Goal: Task Accomplishment & Management: Manage account settings

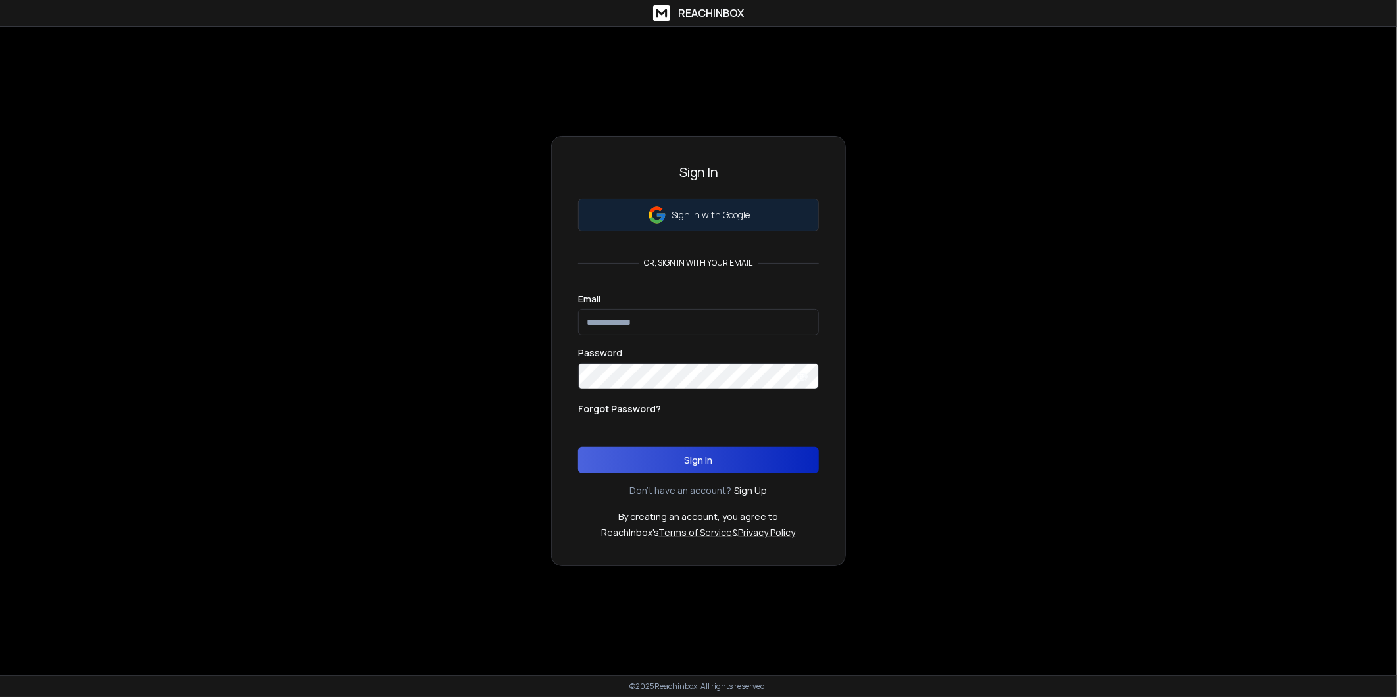
click at [707, 219] on p "Sign in with Google" at bounding box center [711, 214] width 78 height 13
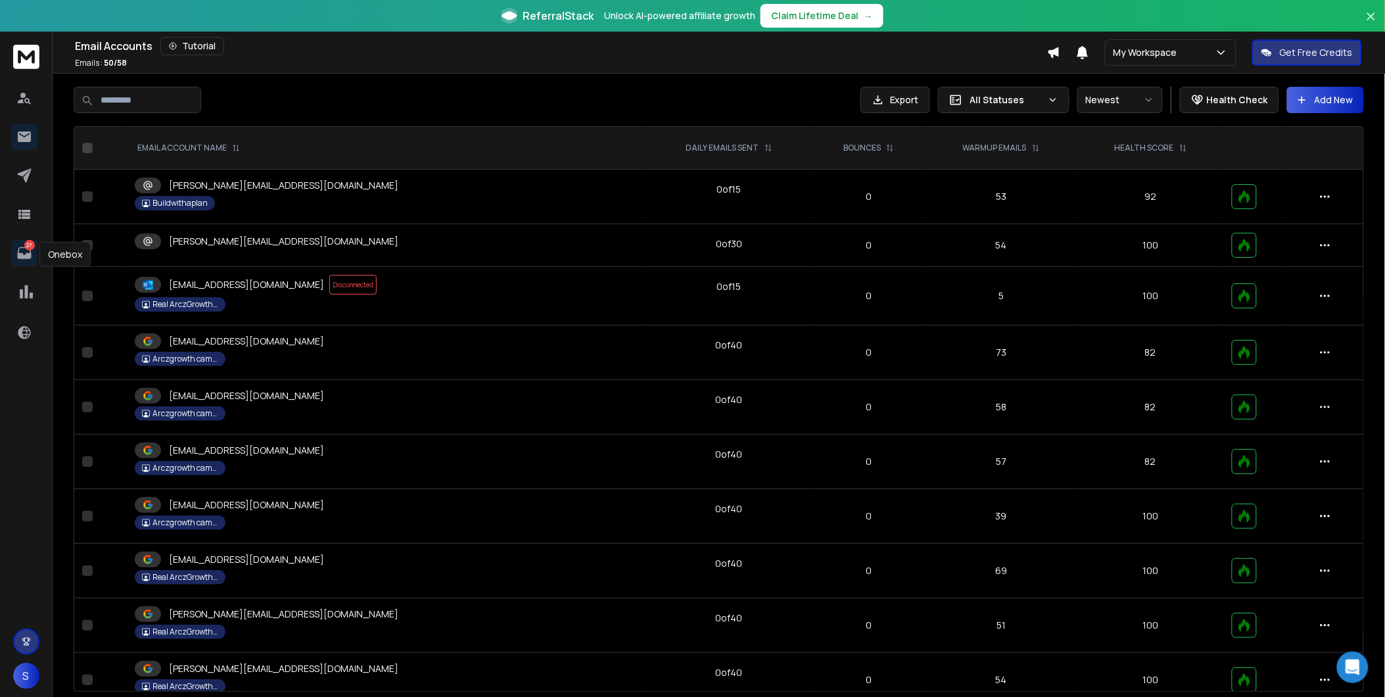
click at [22, 255] on icon at bounding box center [24, 253] width 14 height 12
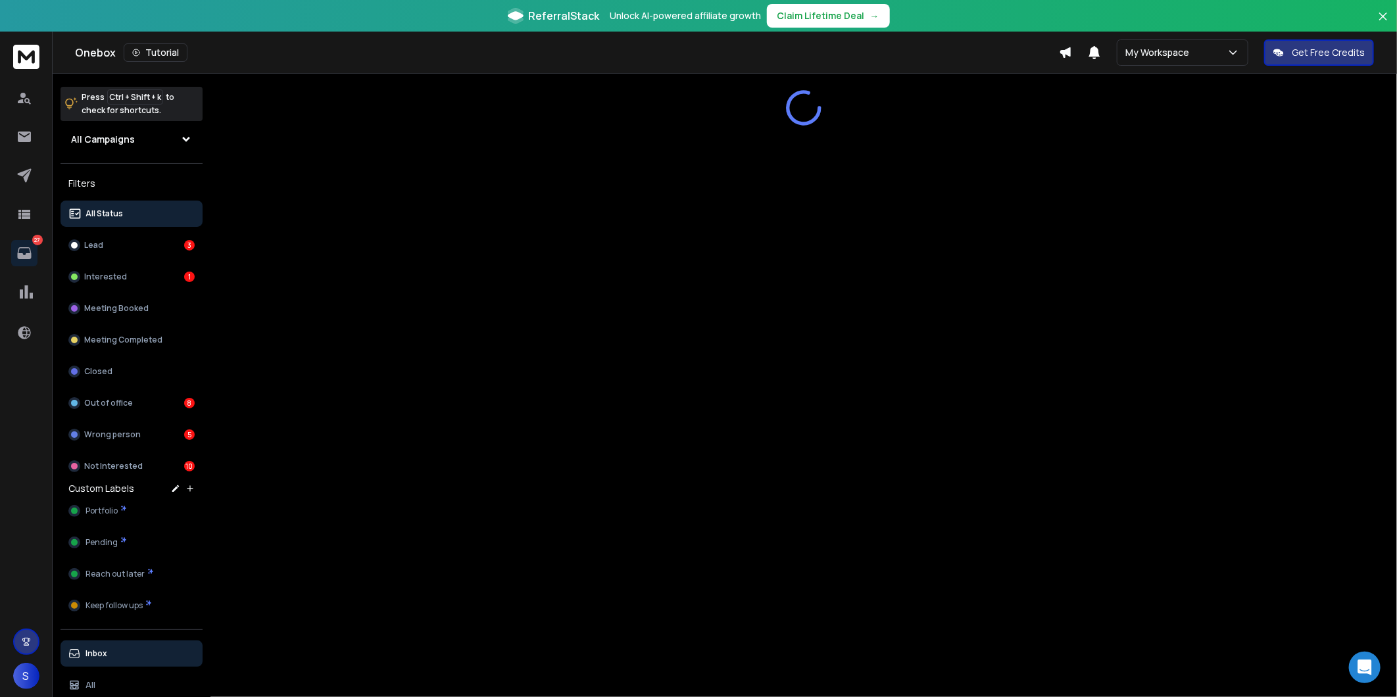
drag, startPoint x: 830, startPoint y: 14, endPoint x: 757, endPoint y: 41, distance: 78.4
click at [757, 41] on div "Onebox Tutorial My Workspace Get Free Credits" at bounding box center [698, 53] width 1397 height 42
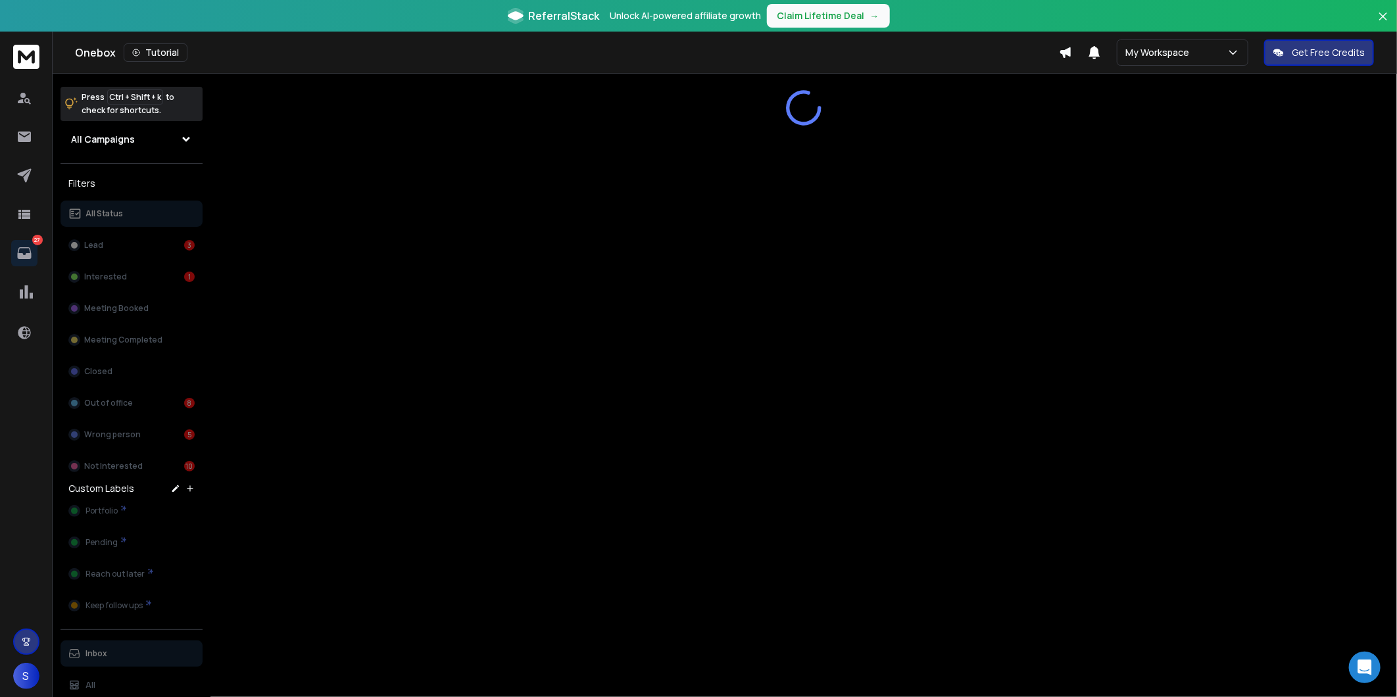
click at [835, 16] on button "Claim Lifetime Deal →" at bounding box center [828, 16] width 123 height 24
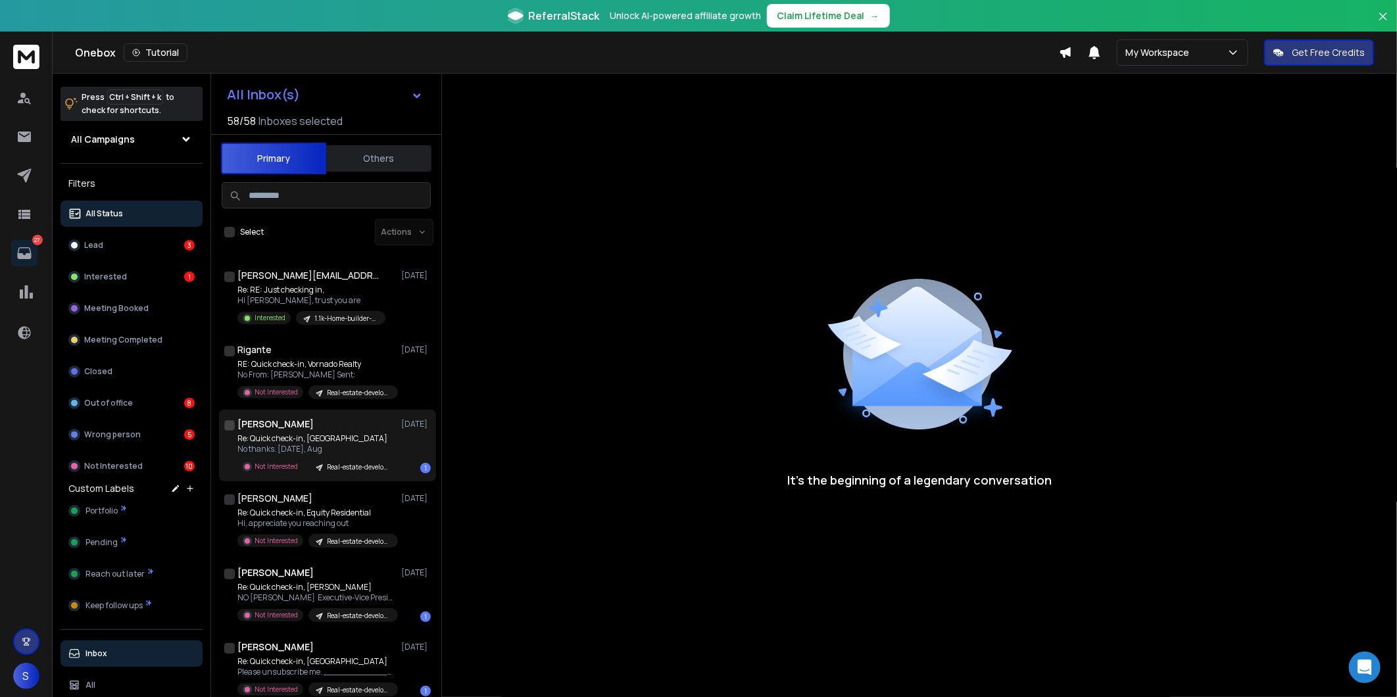
click at [264, 433] on p "Re: Quick check-in, [GEOGRAPHIC_DATA]" at bounding box center [316, 438] width 158 height 11
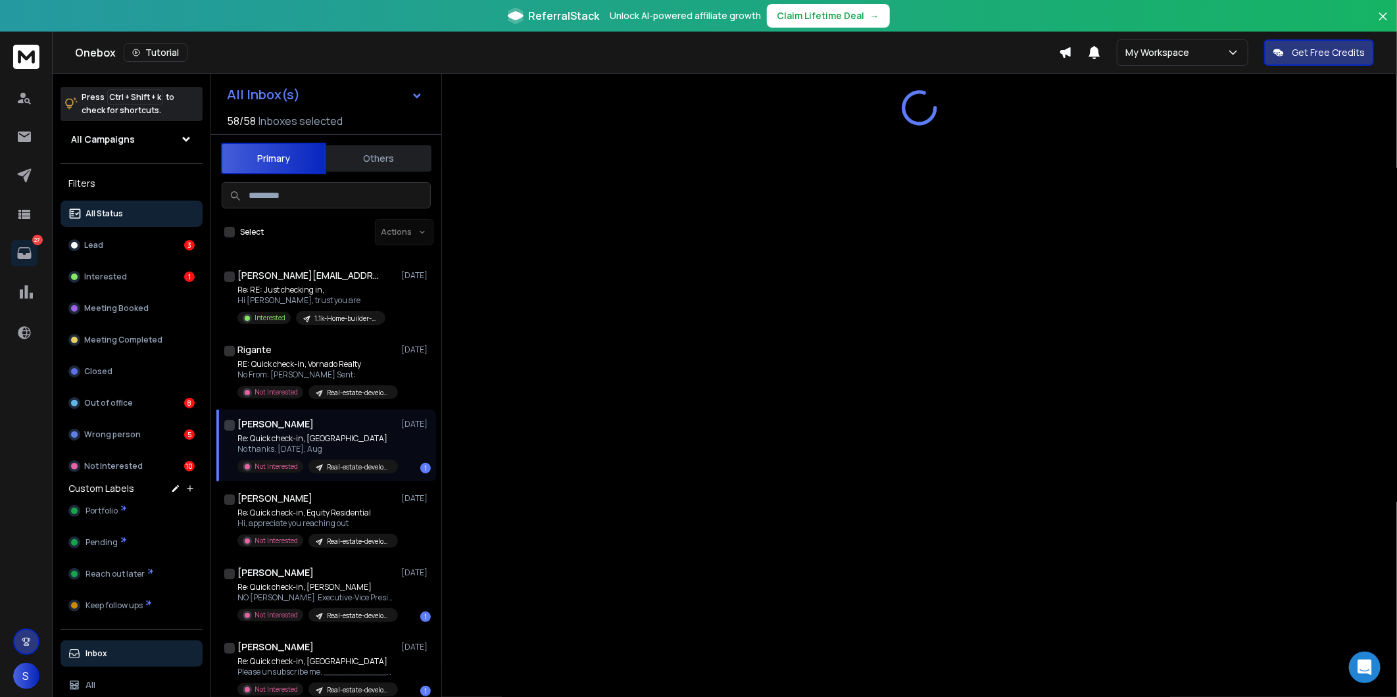
click at [383, 168] on button "Others" at bounding box center [378, 158] width 105 height 29
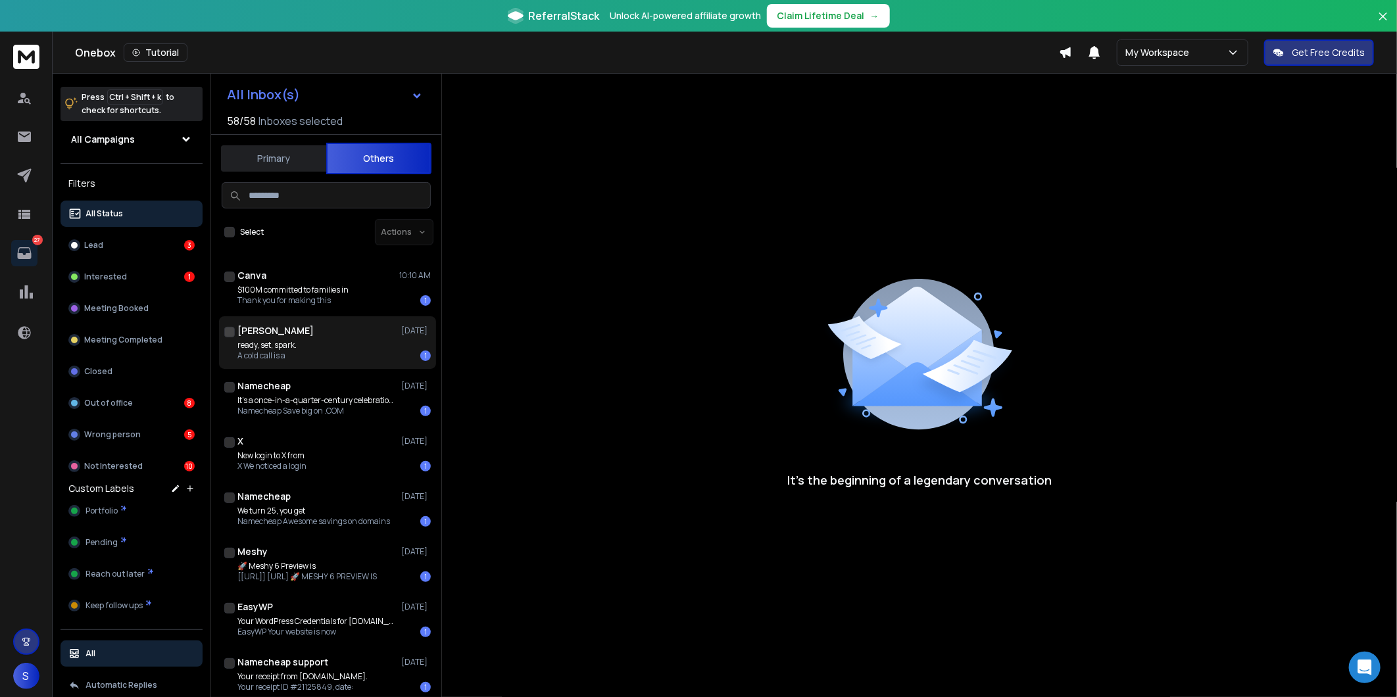
click at [302, 333] on div "[PERSON_NAME] [DATE]" at bounding box center [333, 330] width 193 height 13
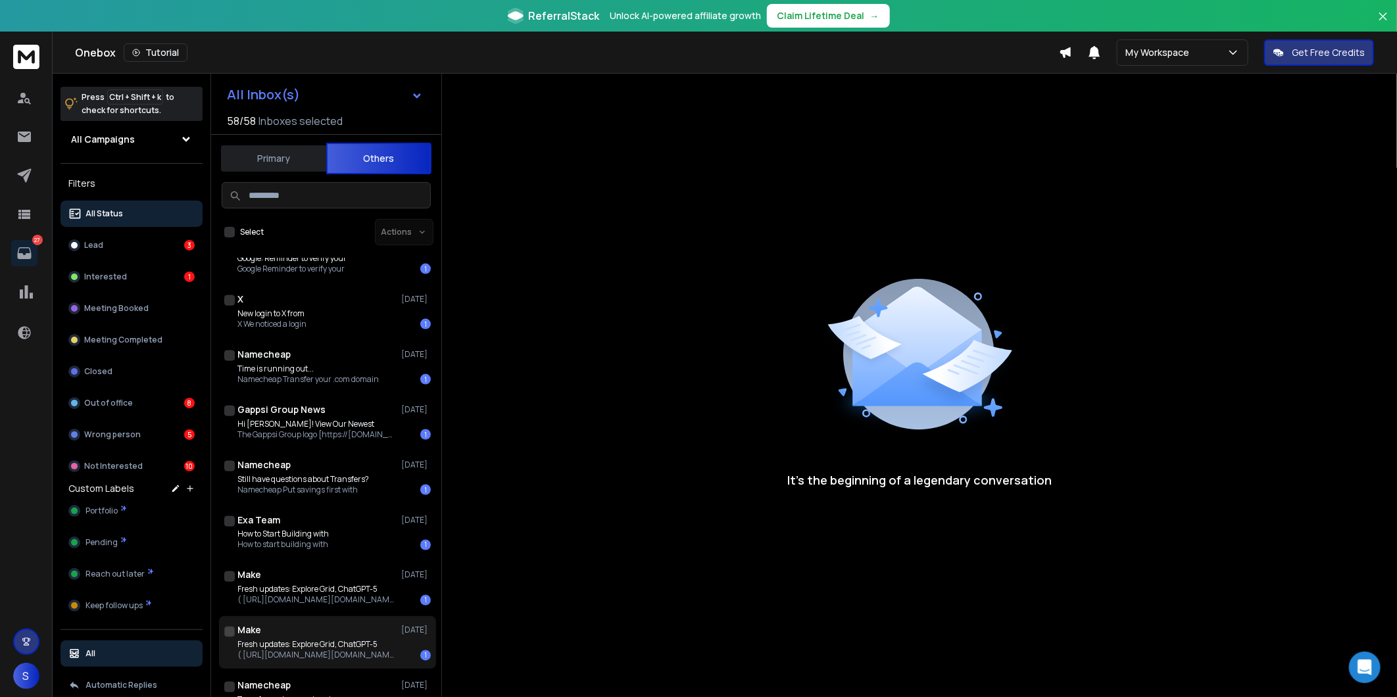
scroll to position [1009, 0]
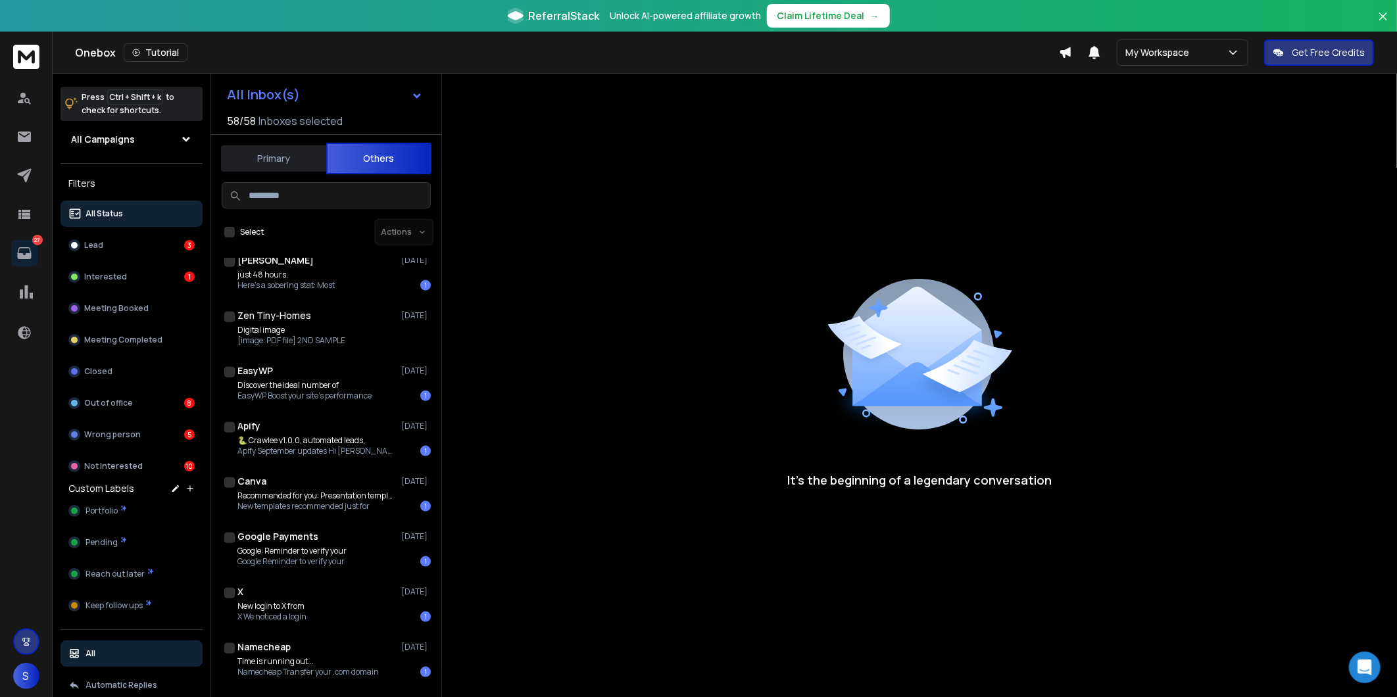
click at [306, 195] on input at bounding box center [326, 195] width 209 height 26
drag, startPoint x: 308, startPoint y: 194, endPoint x: 221, endPoint y: 200, distance: 87.0
click at [222, 200] on input "***" at bounding box center [326, 195] width 209 height 26
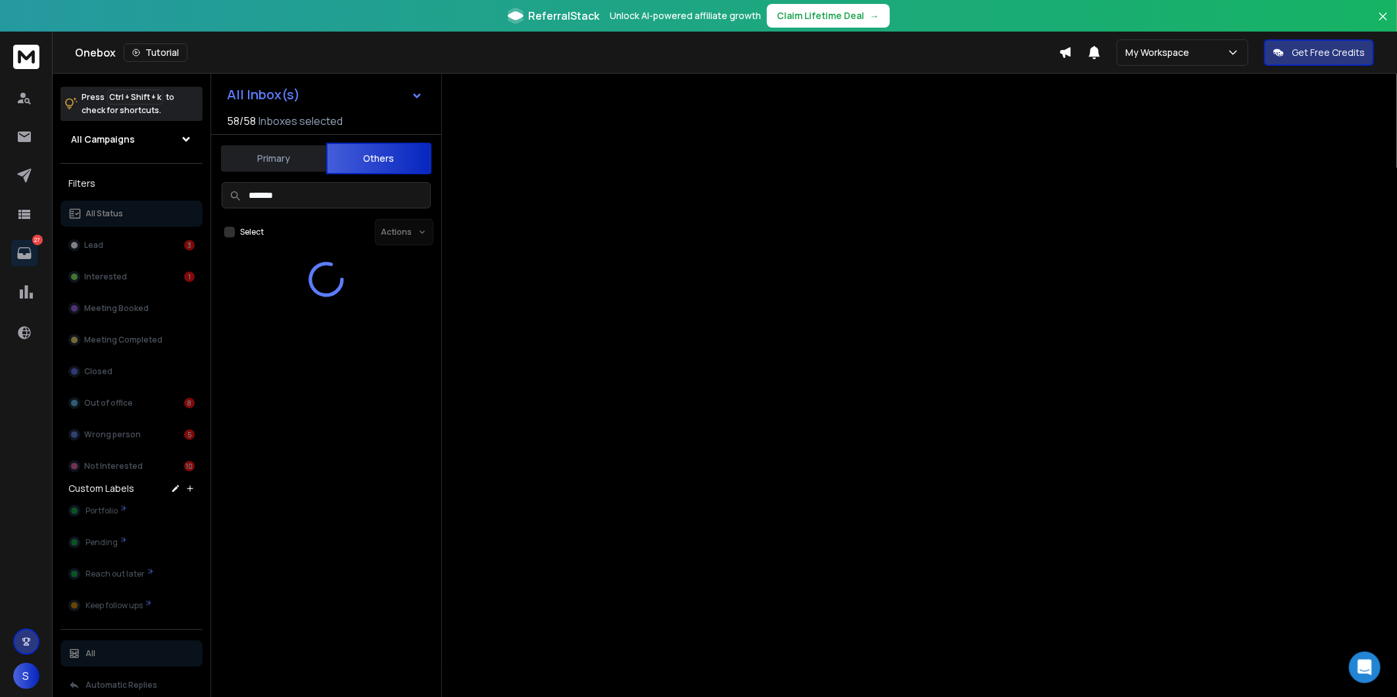
scroll to position [0, 0]
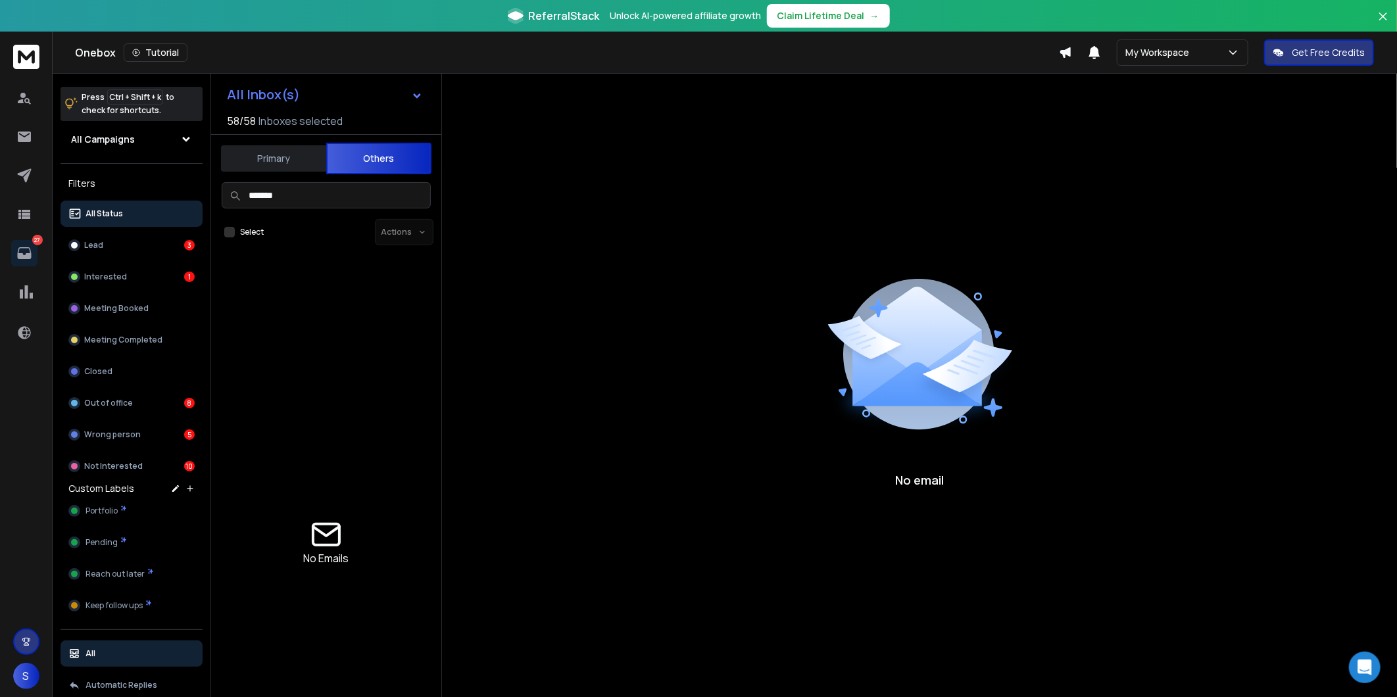
type input "*******"
click at [277, 176] on div "Primary Others ******* Select Actions No Emails" at bounding box center [326, 459] width 230 height 629
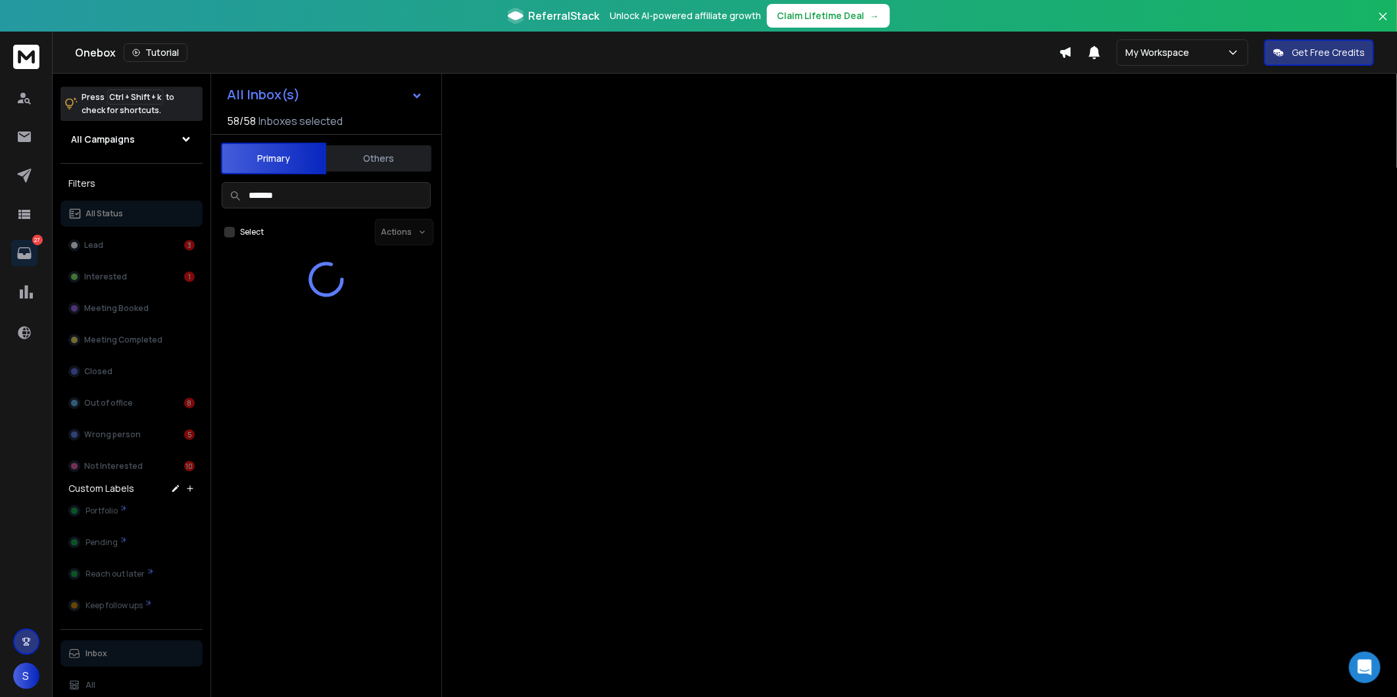
click at [277, 165] on button "Primary" at bounding box center [273, 159] width 105 height 32
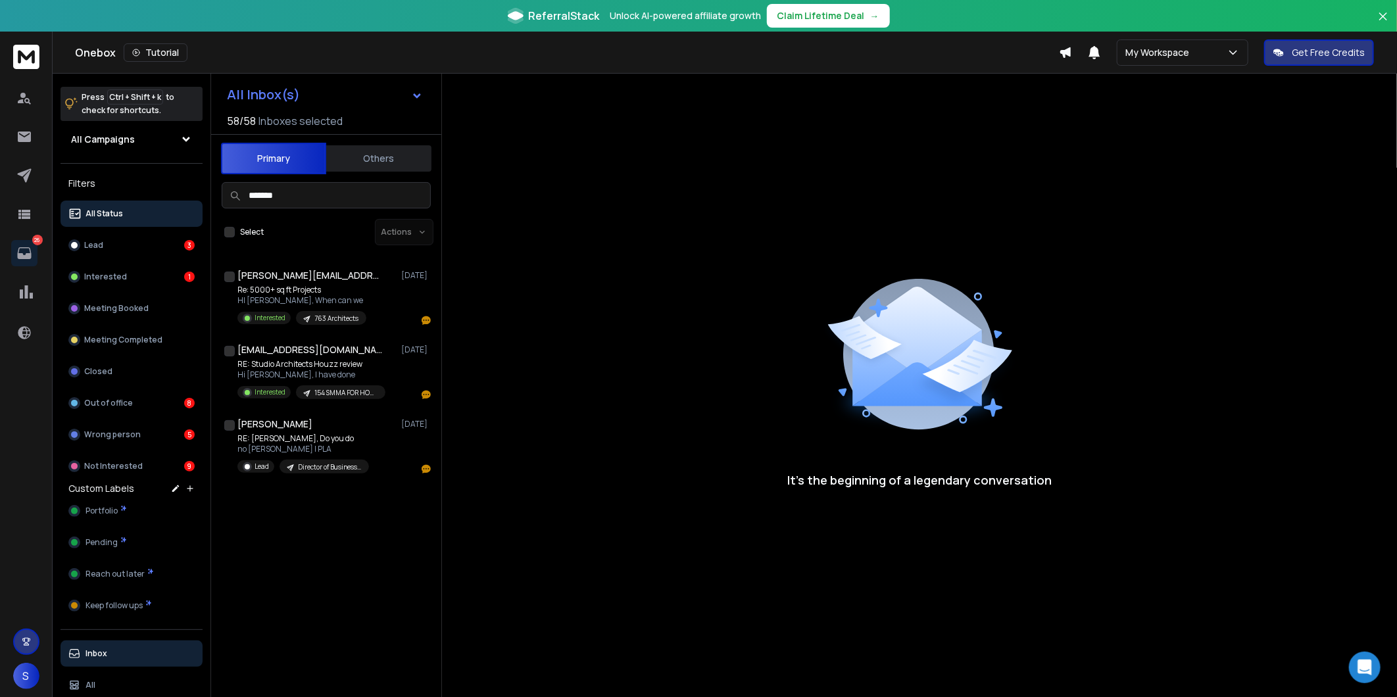
click at [316, 201] on input "*******" at bounding box center [326, 195] width 209 height 26
type input "*"
click at [381, 180] on div at bounding box center [326, 193] width 220 height 32
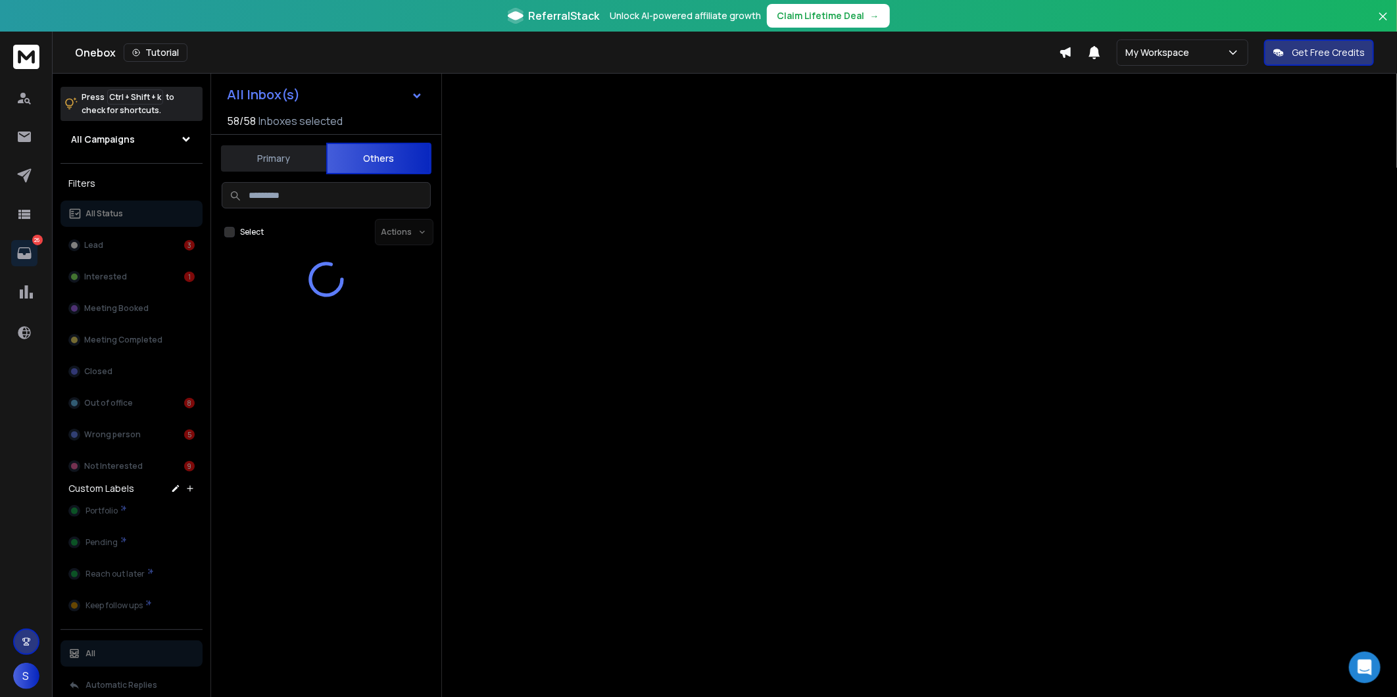
click at [384, 160] on button "Others" at bounding box center [378, 159] width 105 height 32
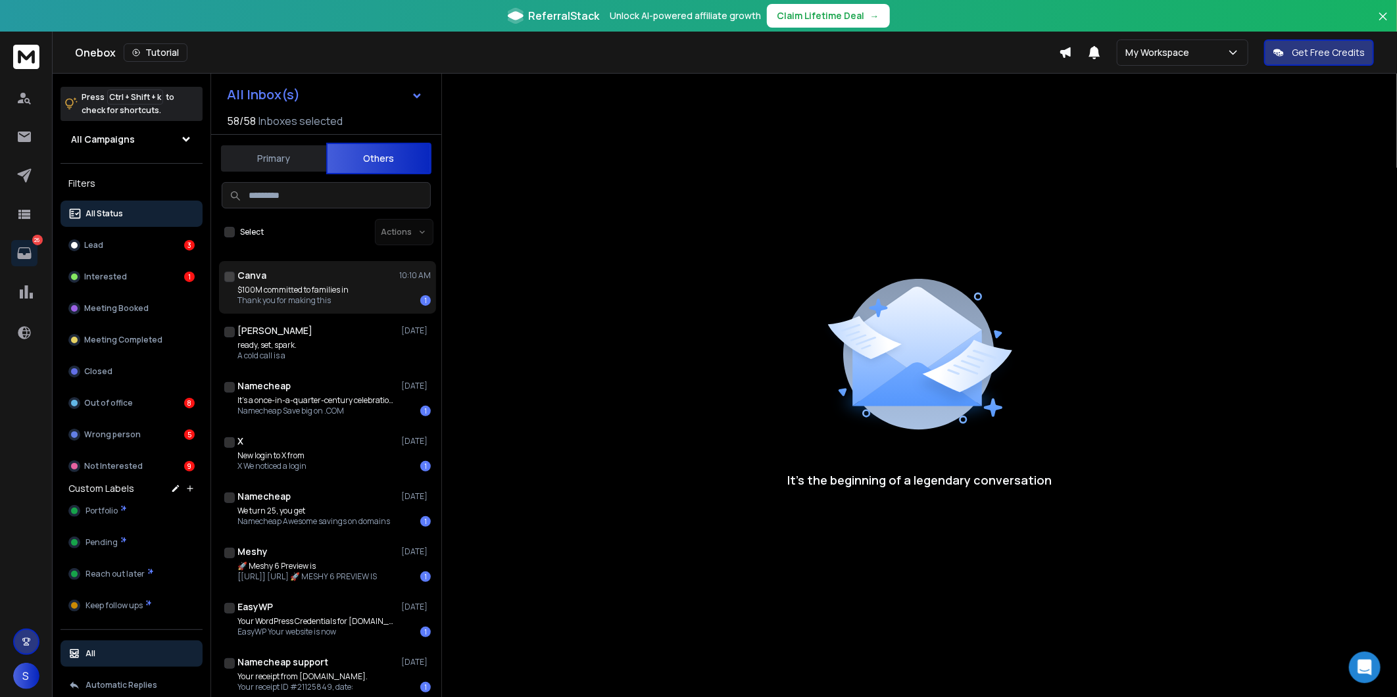
click at [305, 285] on p "$100M committed to families in" at bounding box center [292, 290] width 111 height 11
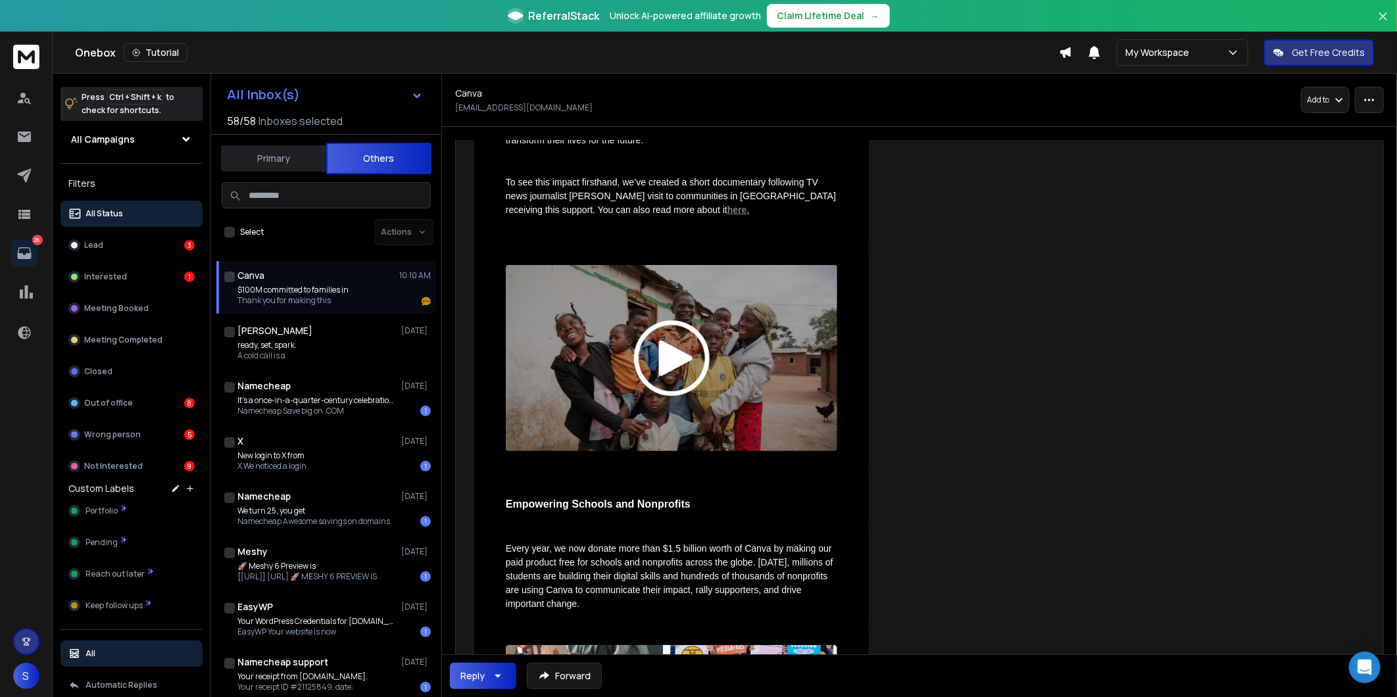
scroll to position [1680, 0]
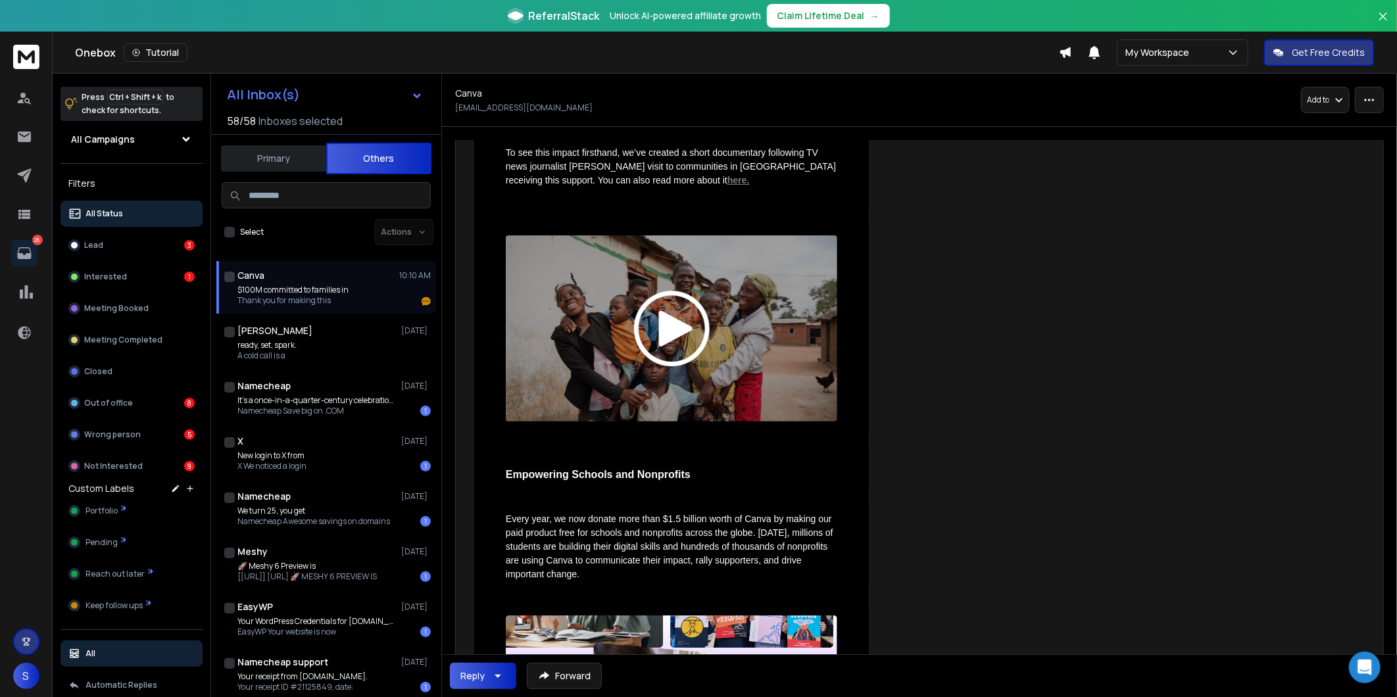
click at [285, 152] on button "Primary" at bounding box center [273, 158] width 105 height 29
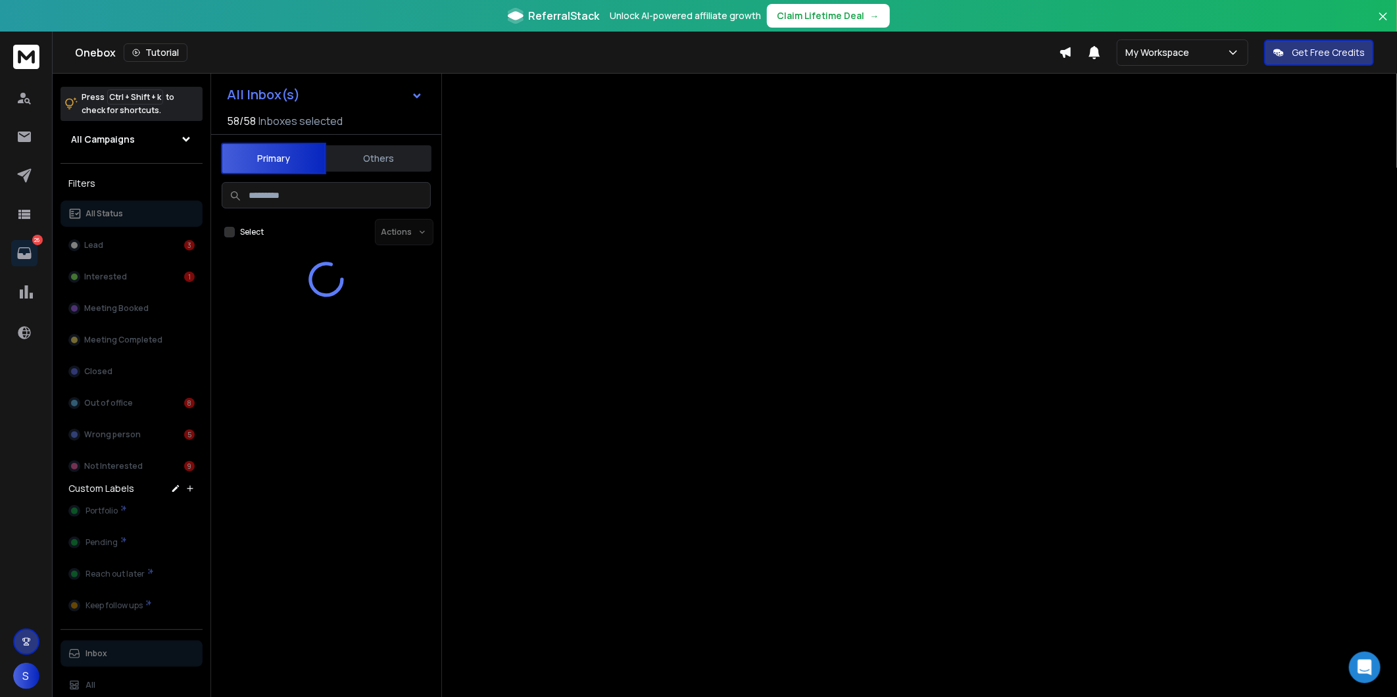
scroll to position [0, 0]
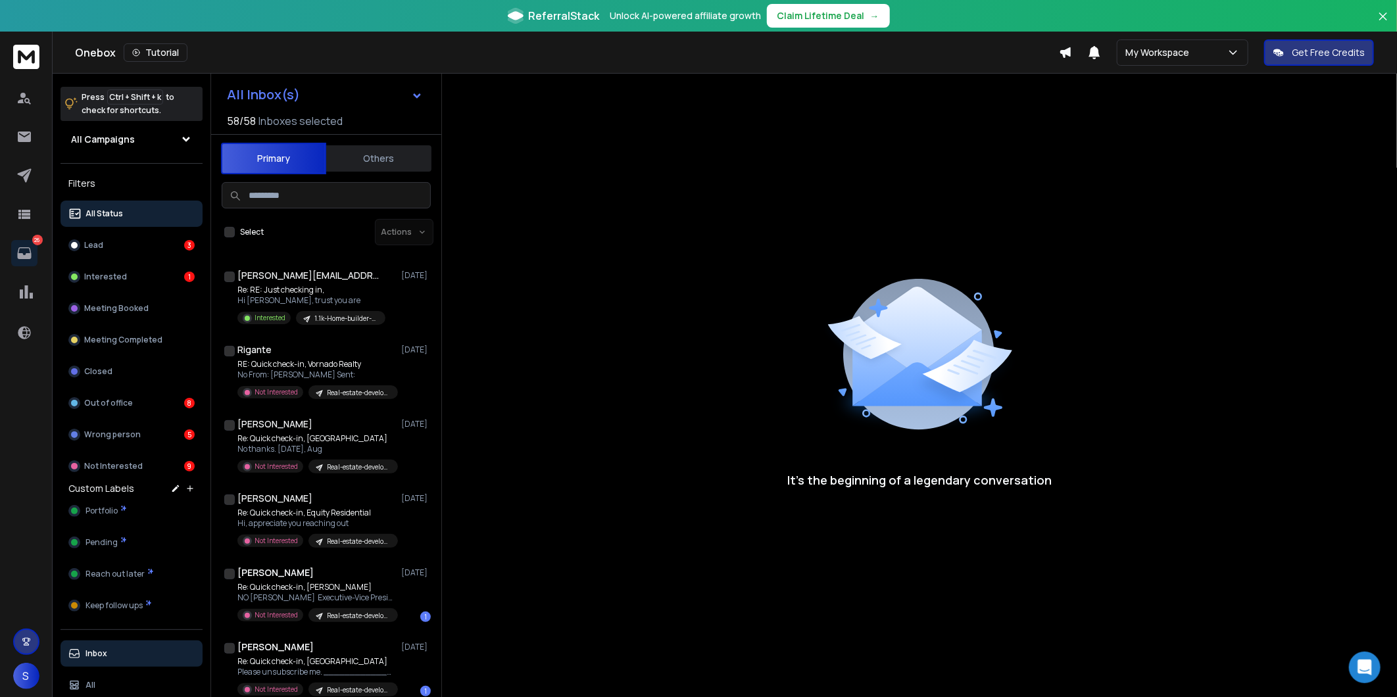
click at [293, 193] on input at bounding box center [326, 195] width 209 height 26
type input "*"
type input "*******"
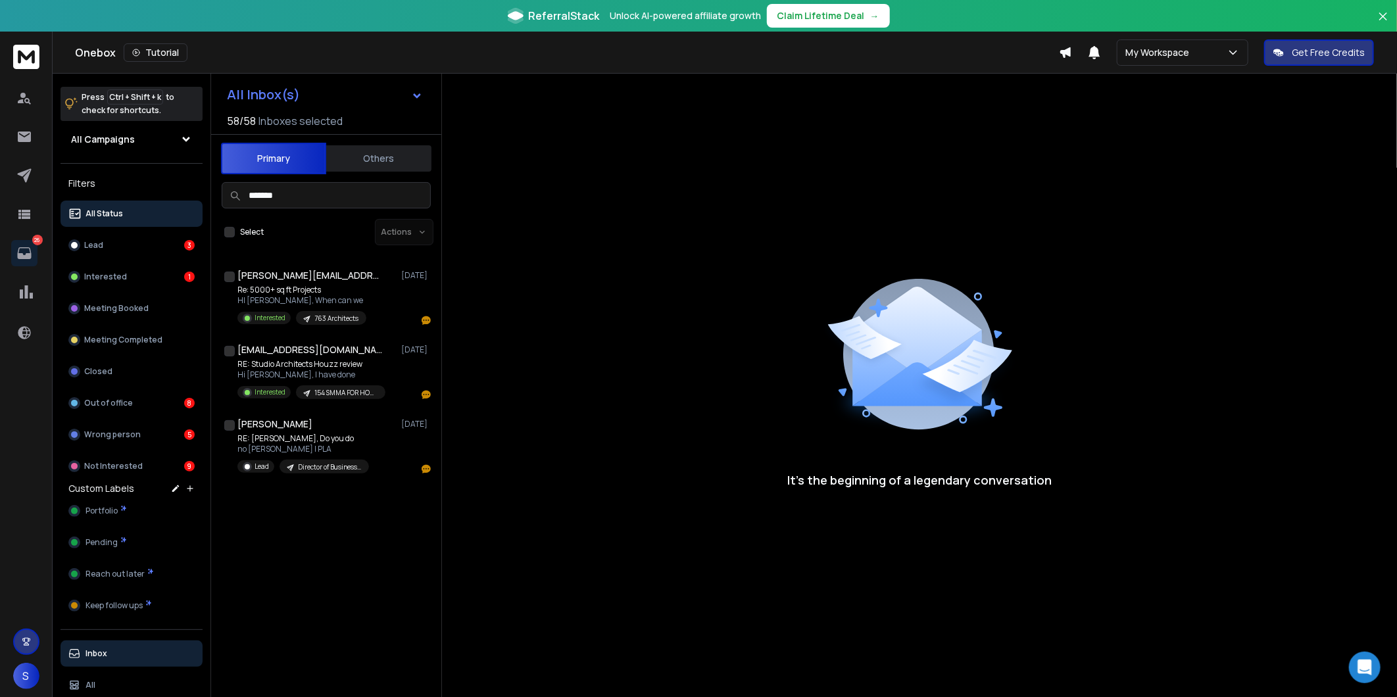
drag, startPoint x: 300, startPoint y: 199, endPoint x: 192, endPoint y: 173, distance: 111.5
click at [192, 173] on div "Press Ctrl + Shift + k to check for shortcuts. All Campaigns All Campaigns Filt…" at bounding box center [725, 422] width 1344 height 697
click at [341, 152] on button "Others" at bounding box center [378, 158] width 105 height 29
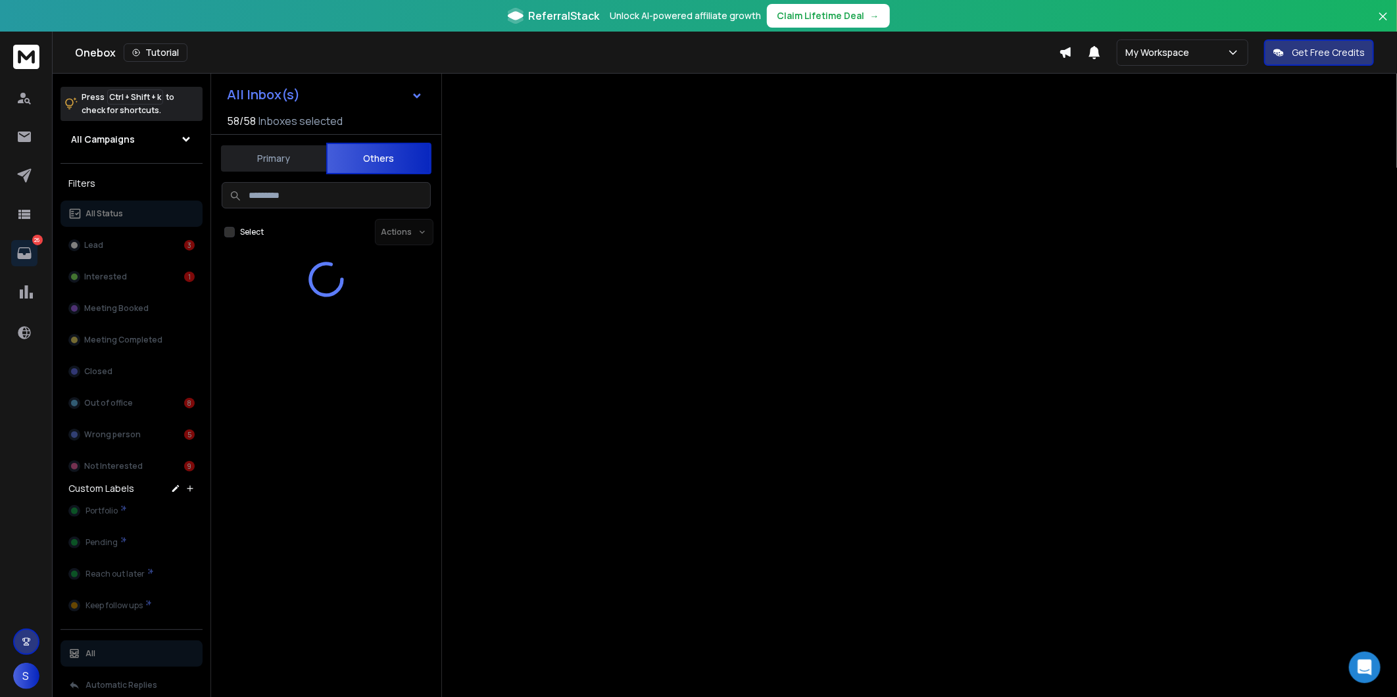
click at [334, 199] on input at bounding box center [326, 195] width 209 height 26
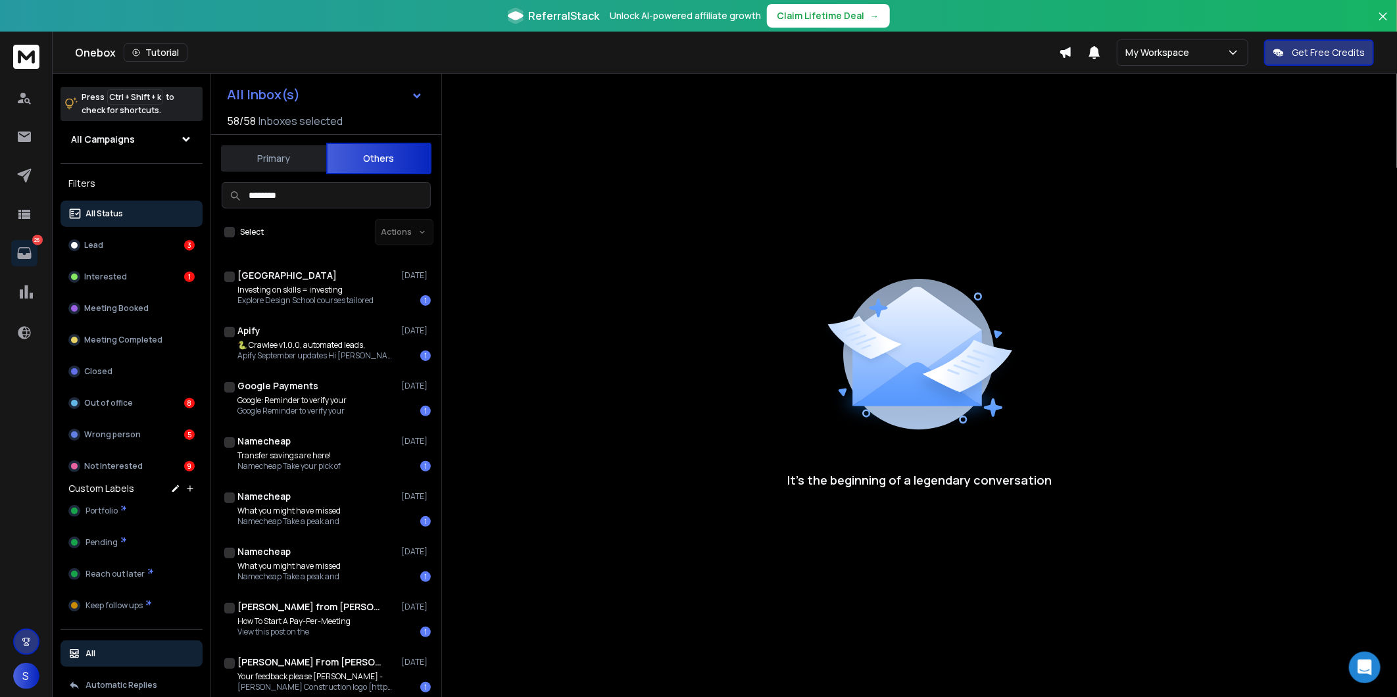
drag, startPoint x: 313, startPoint y: 194, endPoint x: 130, endPoint y: 169, distance: 185.1
click at [133, 173] on div "Press Ctrl + Shift + k to check for shortcuts. All Campaigns All Campaigns Filt…" at bounding box center [725, 422] width 1344 height 697
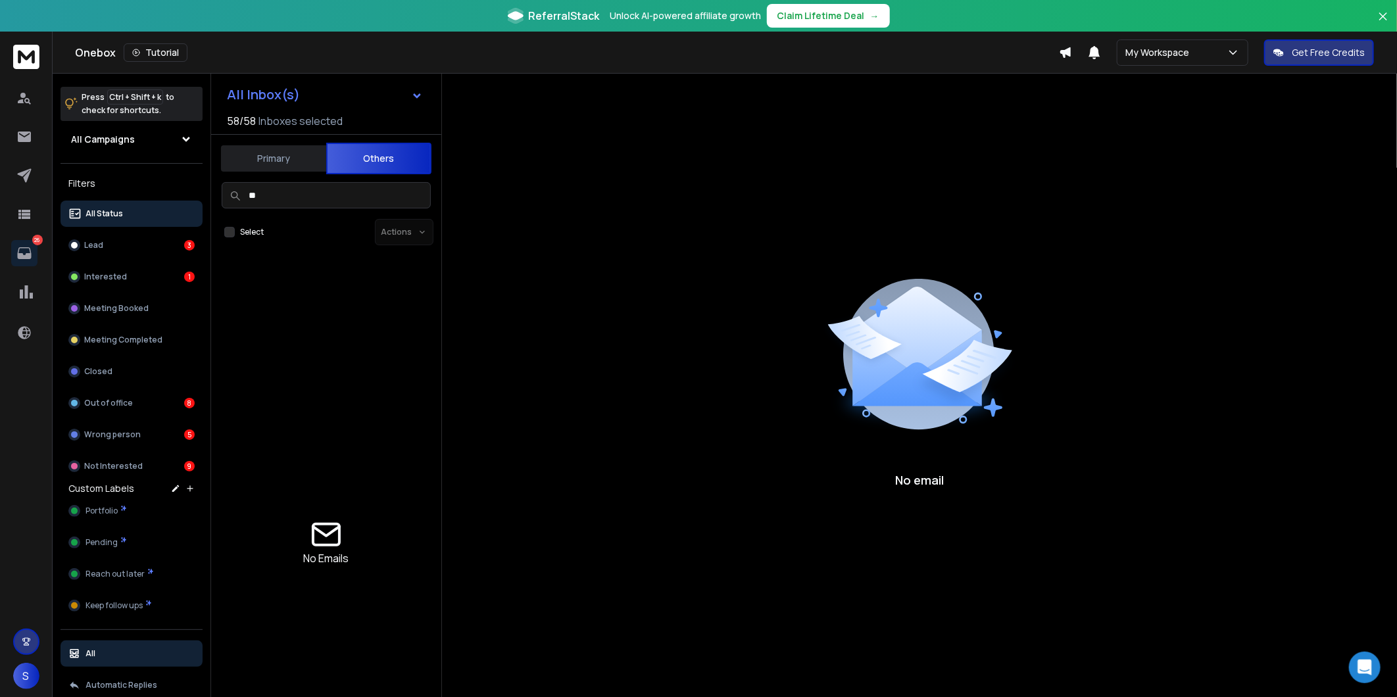
type input "*"
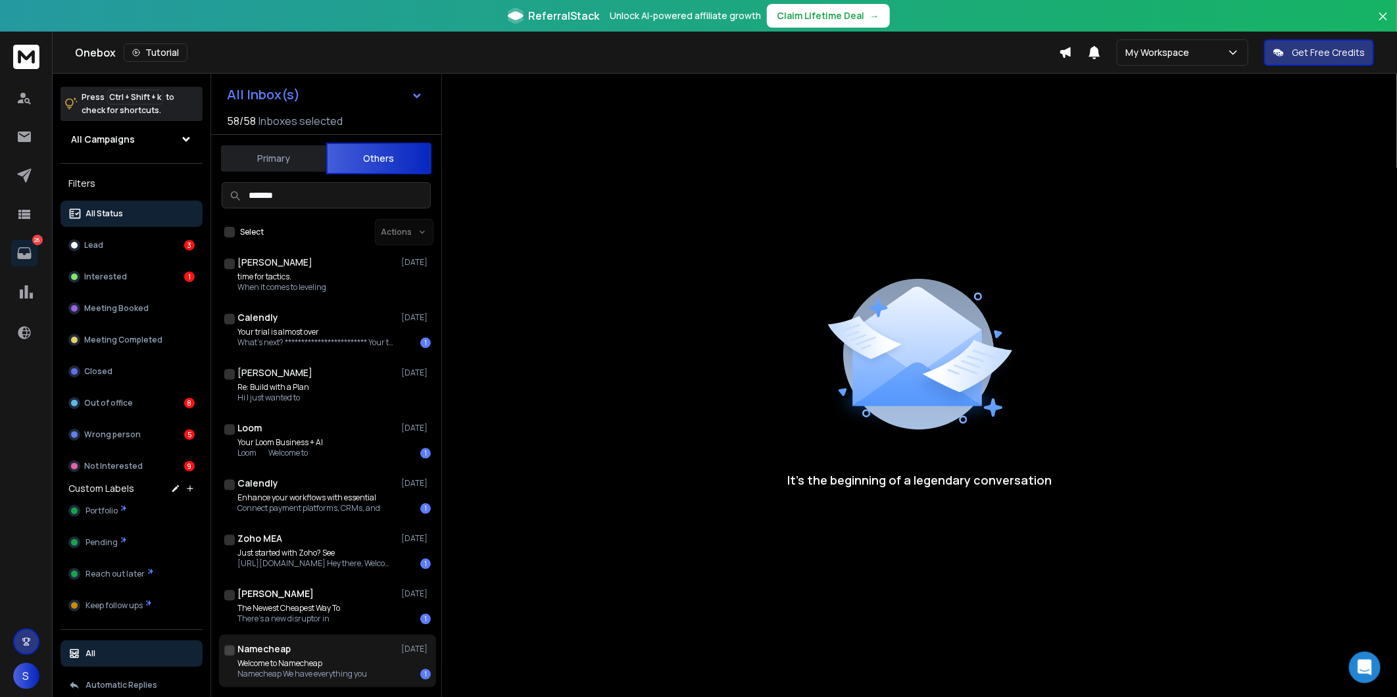
scroll to position [1886, 0]
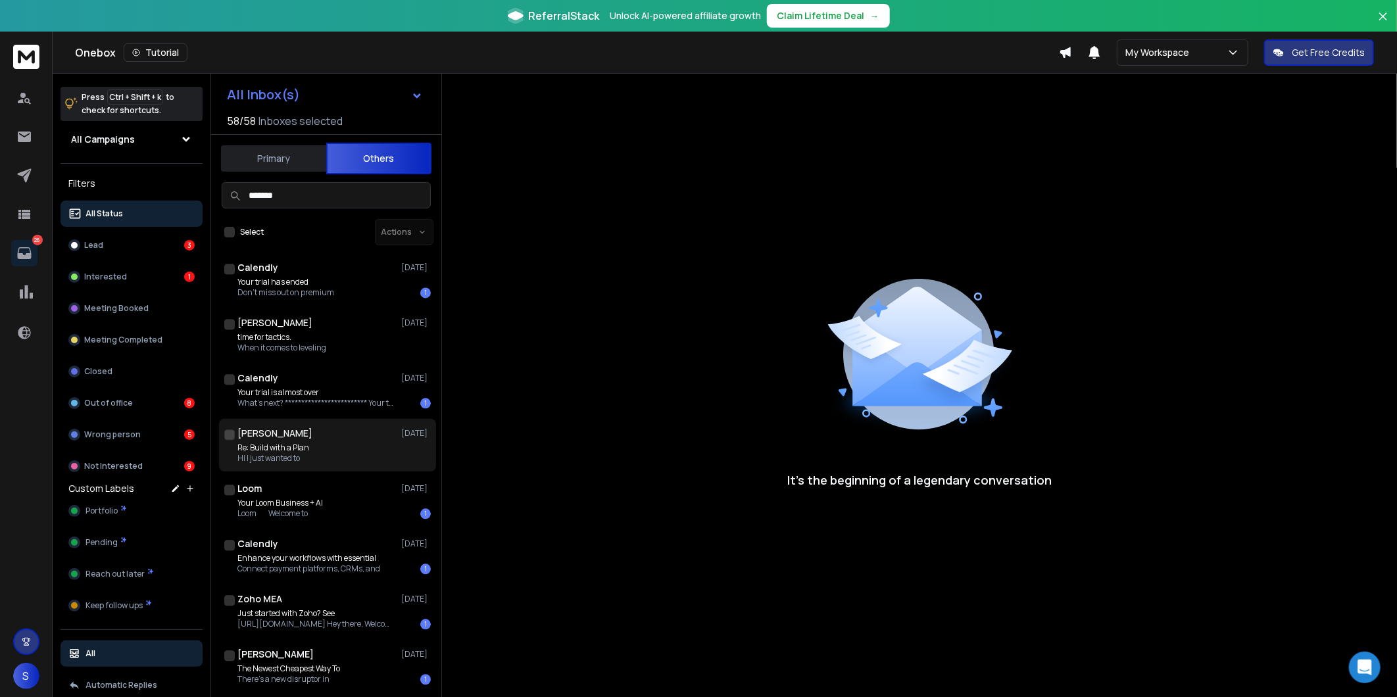
type input "*******"
click at [346, 447] on div "Re: Build with a Plan Hi I just wanted to" at bounding box center [333, 453] width 193 height 21
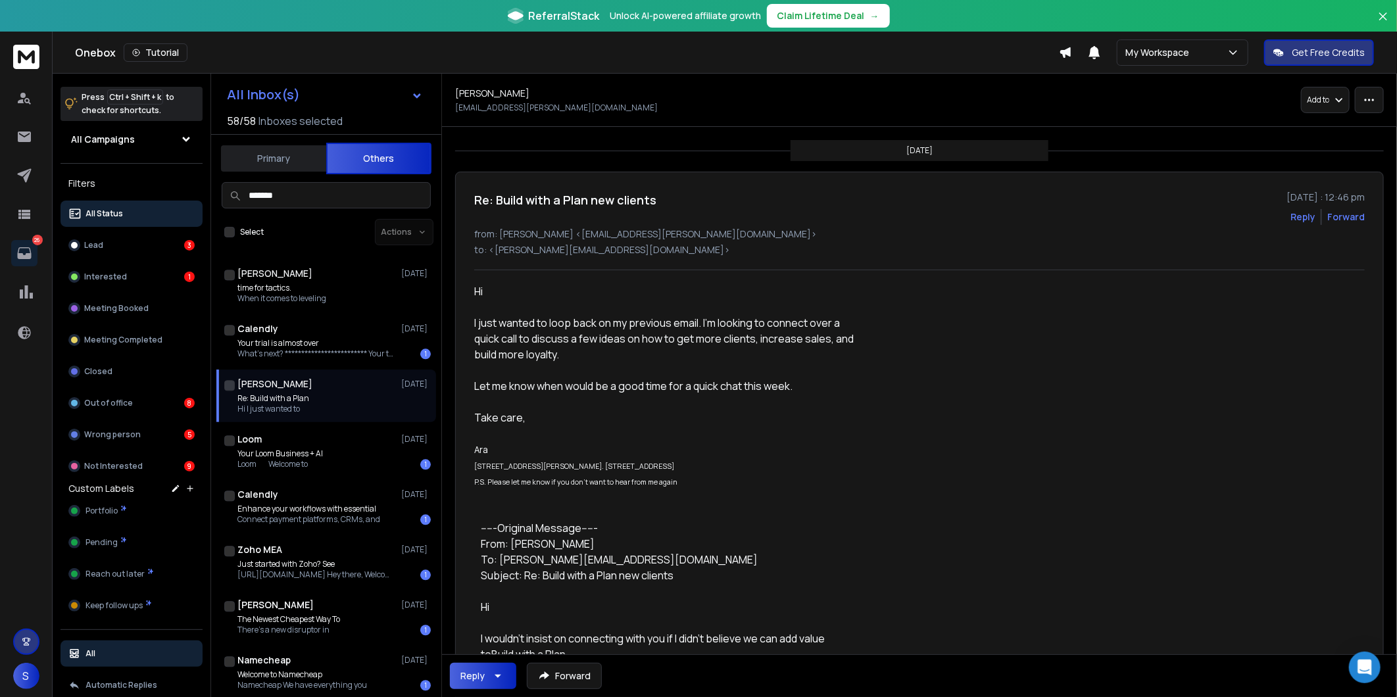
scroll to position [1959, 0]
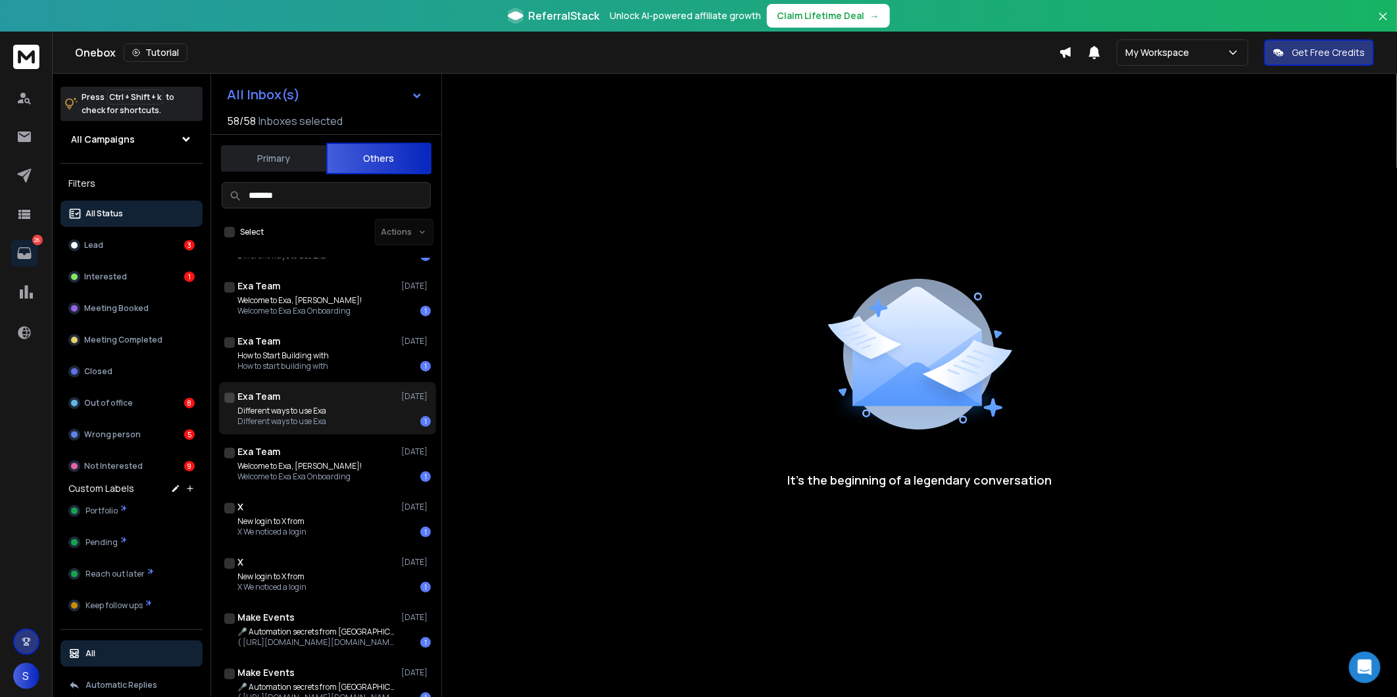
scroll to position [0, 0]
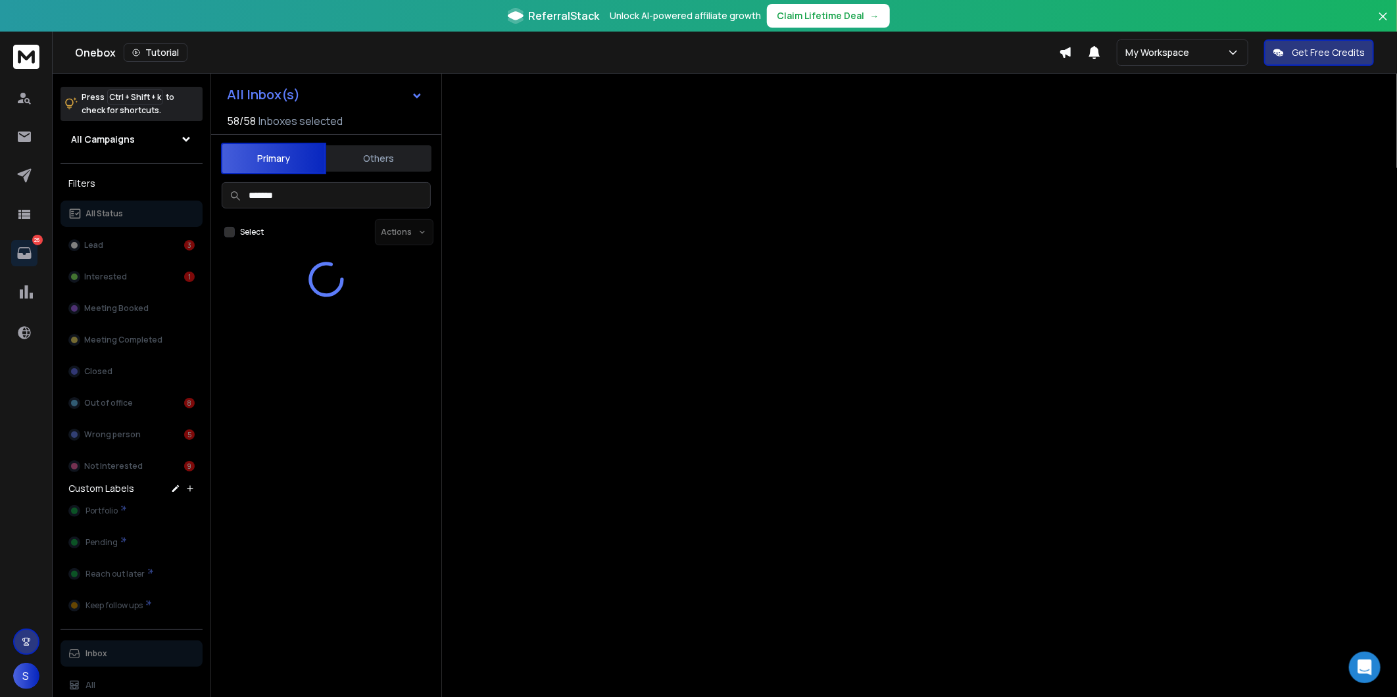
click at [303, 151] on button "Primary" at bounding box center [273, 159] width 105 height 32
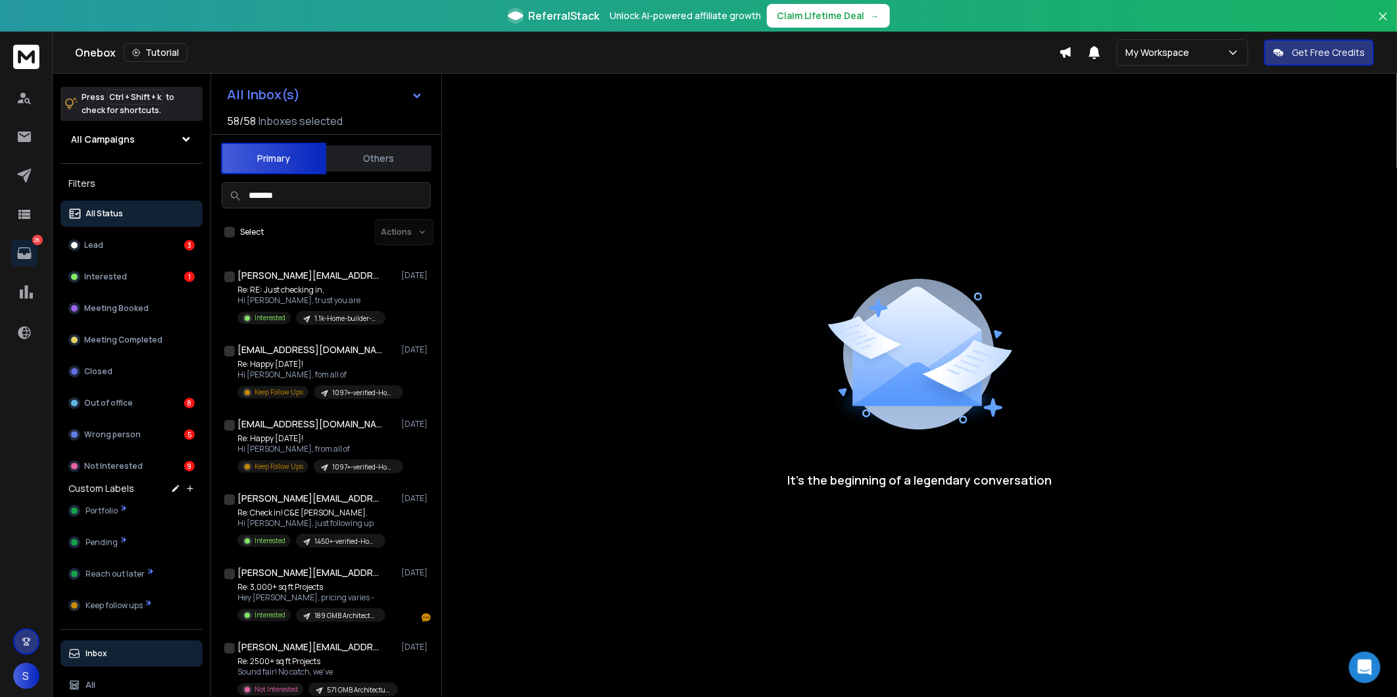
click at [367, 160] on button "Others" at bounding box center [378, 158] width 105 height 29
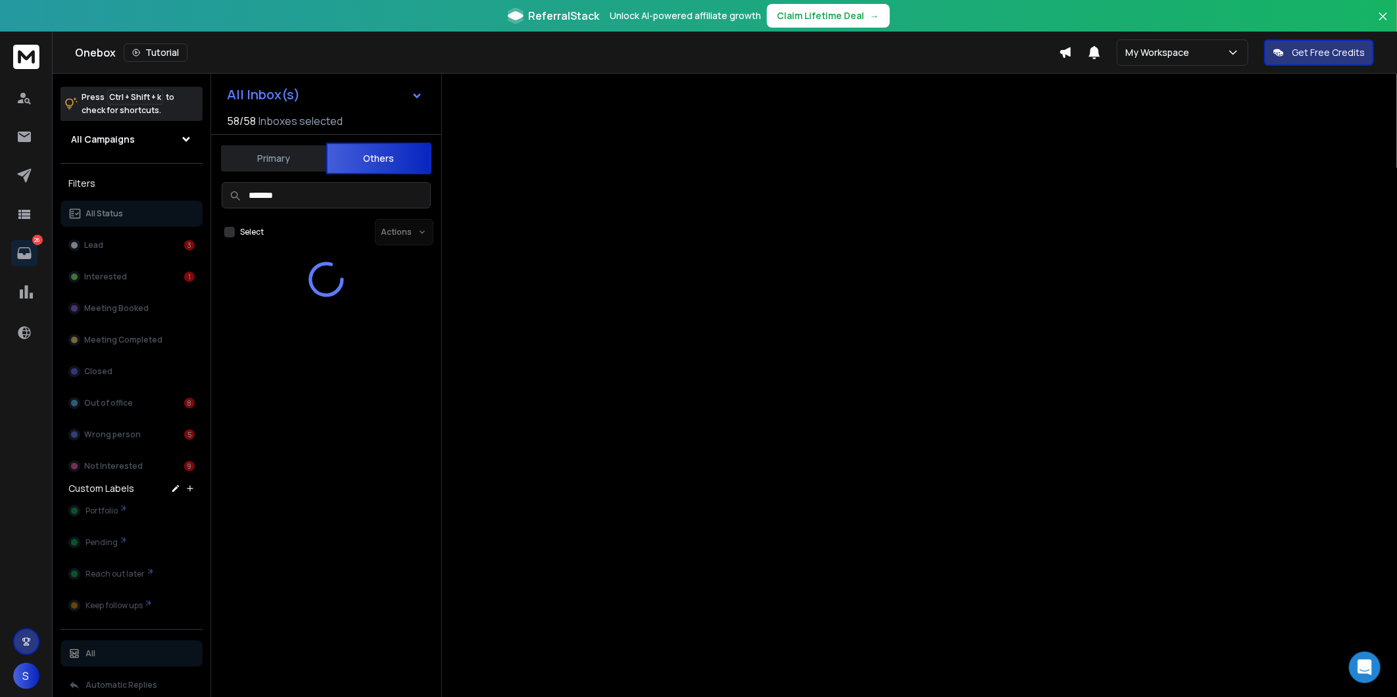
click at [336, 191] on input "*******" at bounding box center [326, 195] width 209 height 26
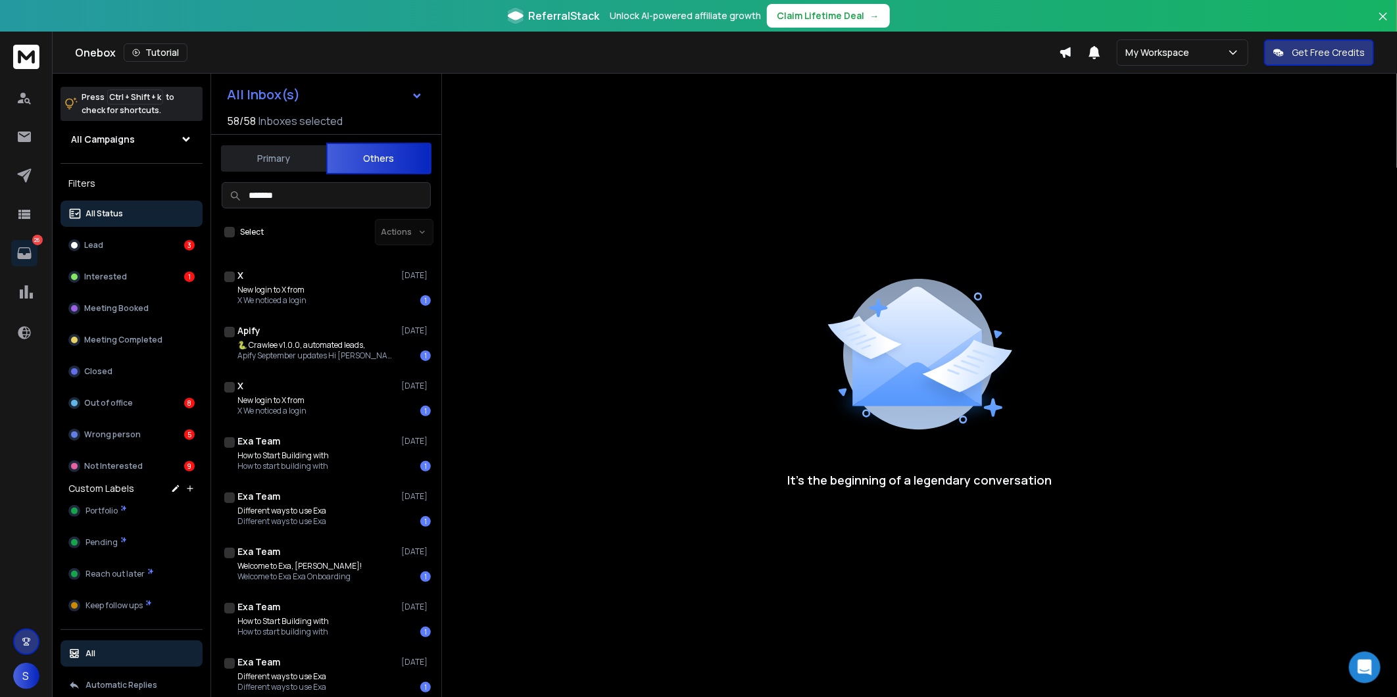
drag, startPoint x: 336, startPoint y: 191, endPoint x: 285, endPoint y: 187, distance: 50.8
click at [285, 187] on input "*******" at bounding box center [326, 195] width 209 height 26
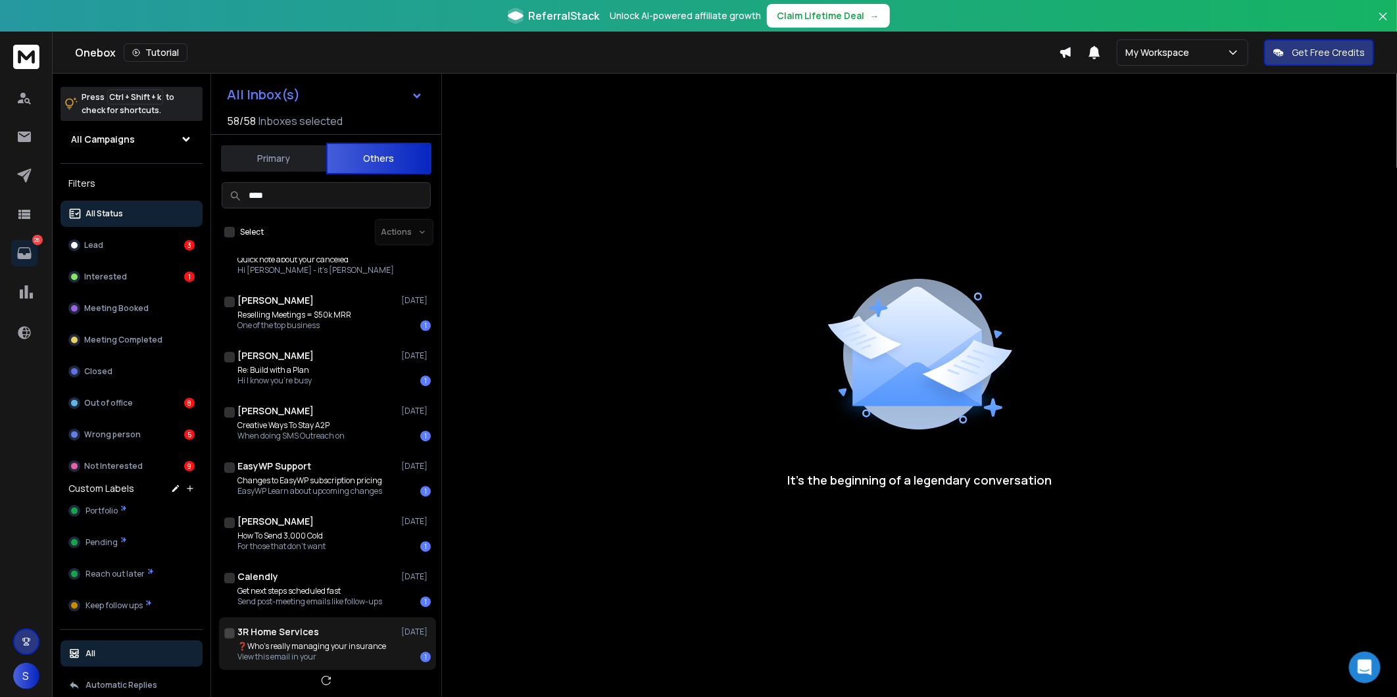
scroll to position [2324, 0]
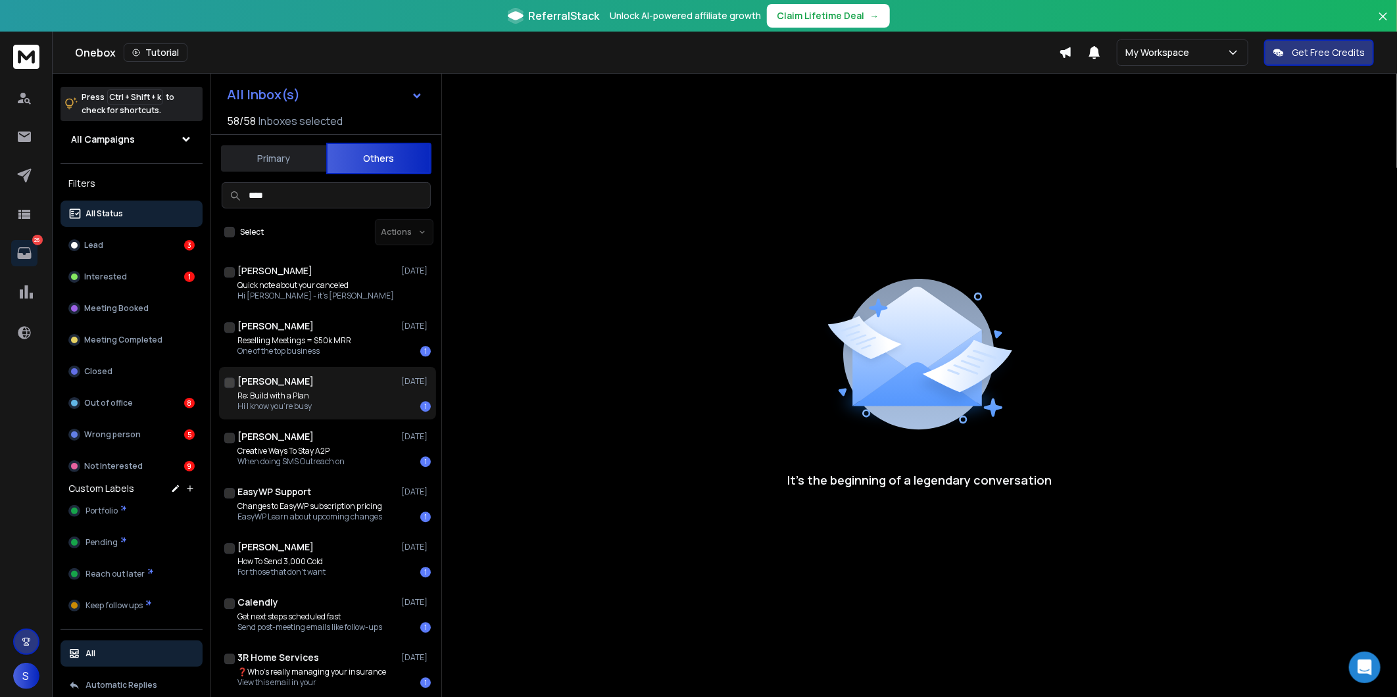
click at [320, 404] on div "Re: Build with a Plan Hi I know you're busy 1" at bounding box center [333, 401] width 193 height 21
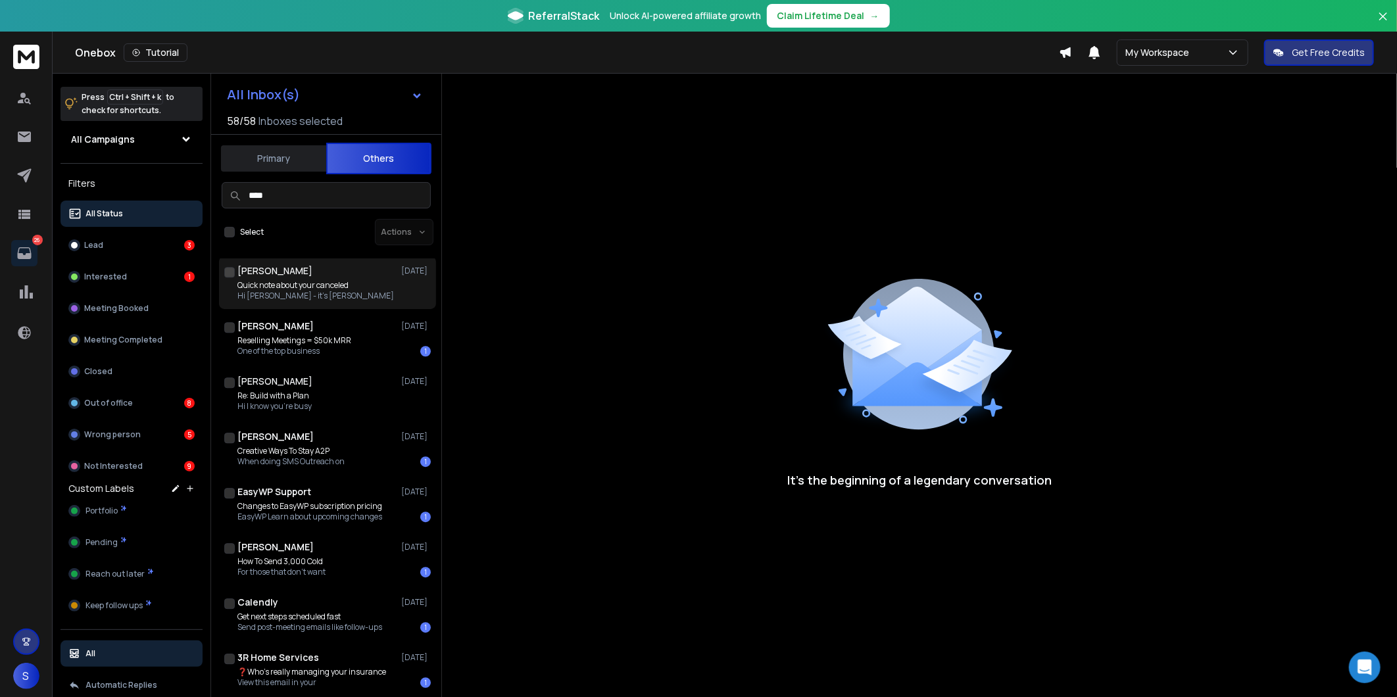
click at [335, 281] on p "Quick note about your canceled" at bounding box center [315, 285] width 156 height 11
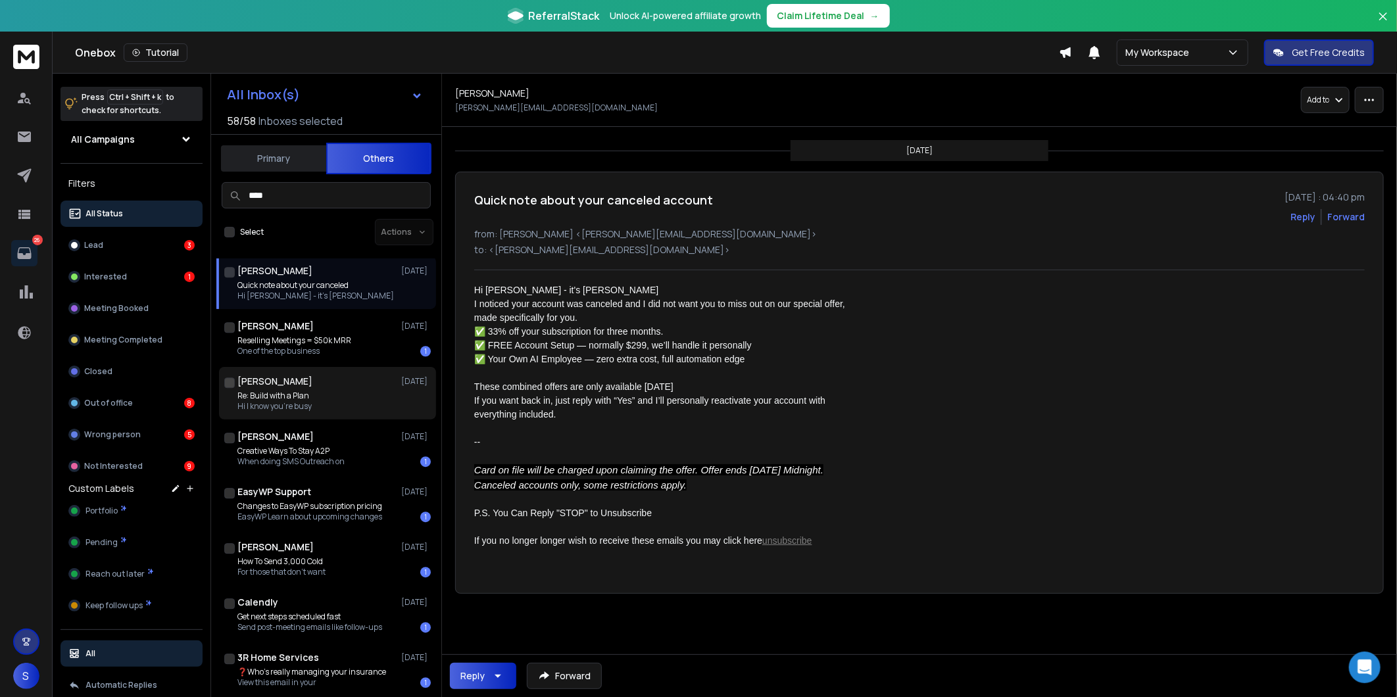
click at [289, 396] on p "Re: Build with a Plan" at bounding box center [274, 396] width 74 height 11
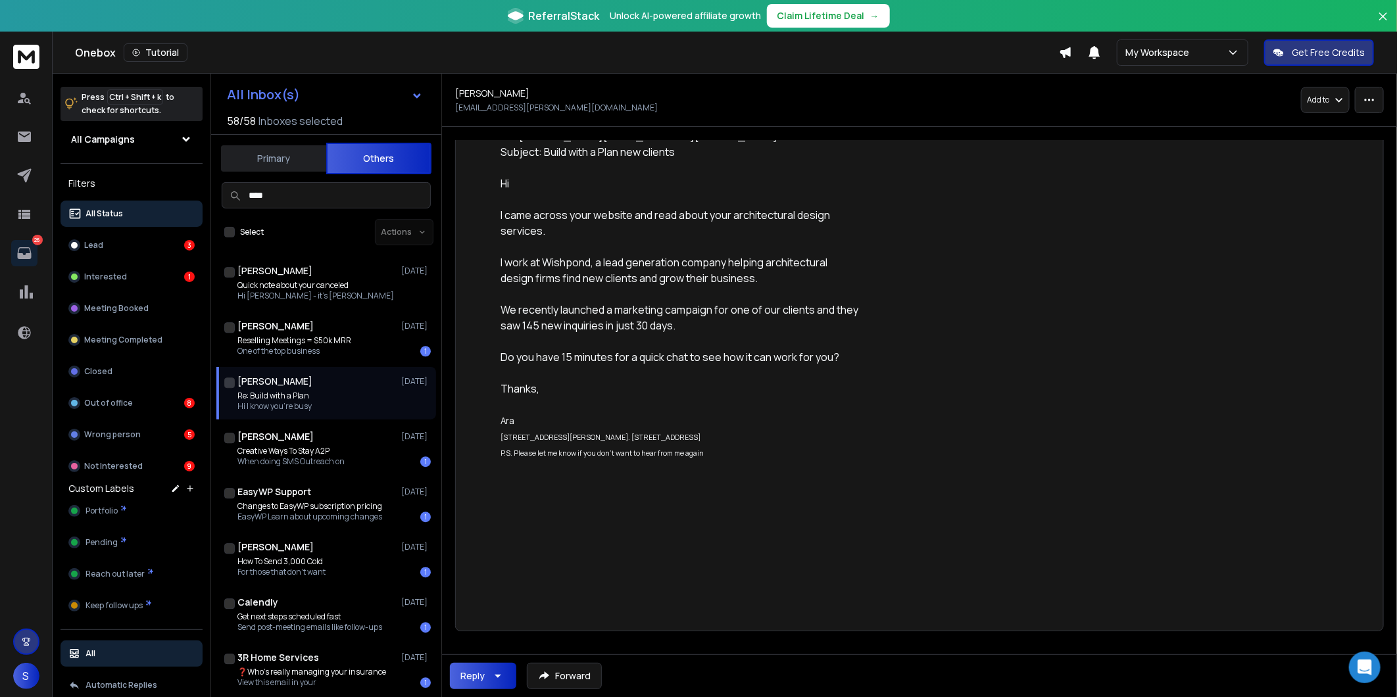
scroll to position [1237, 0]
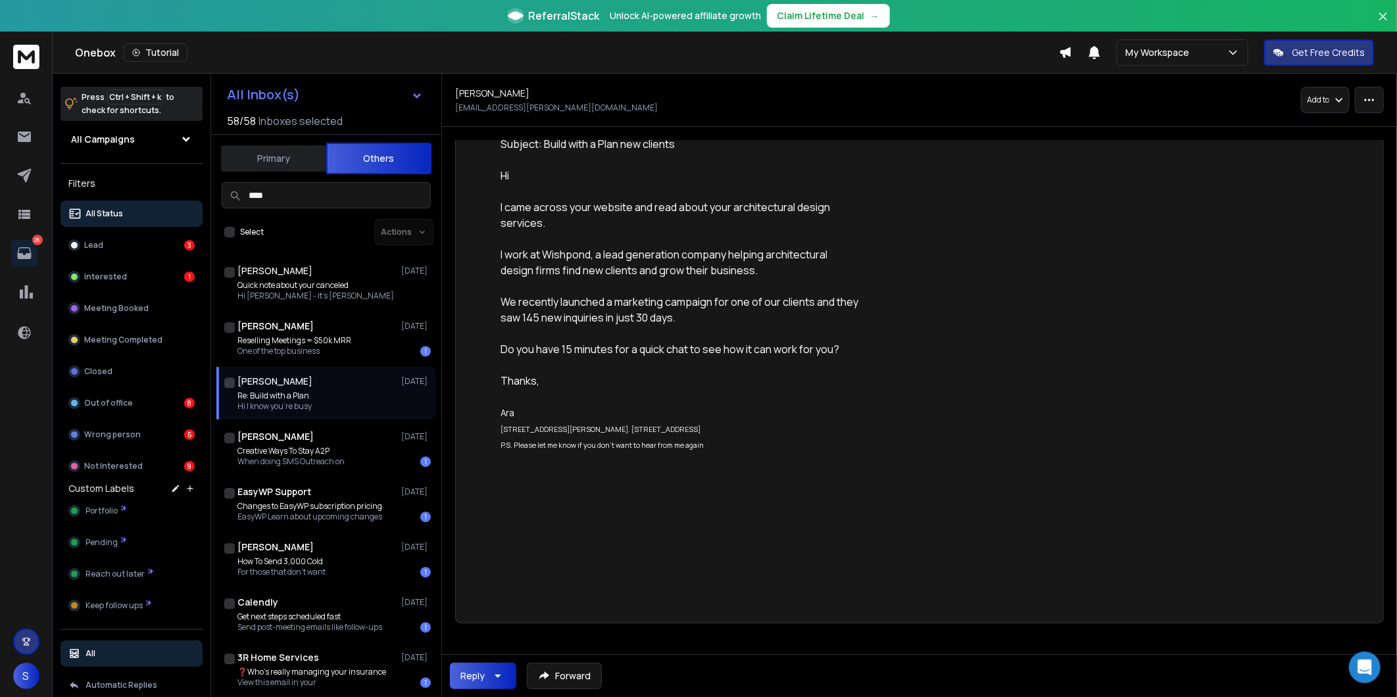
drag, startPoint x: 658, startPoint y: 611, endPoint x: 658, endPoint y: 642, distance: 30.3
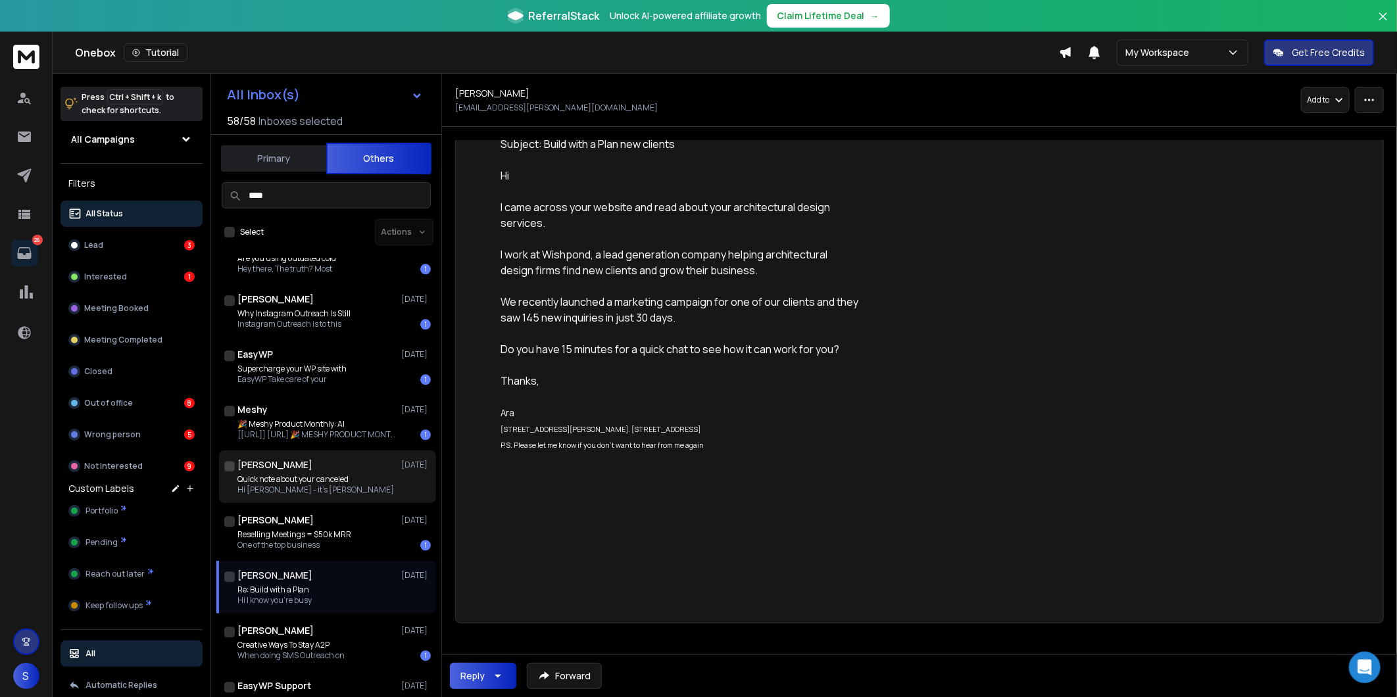
scroll to position [2384, 0]
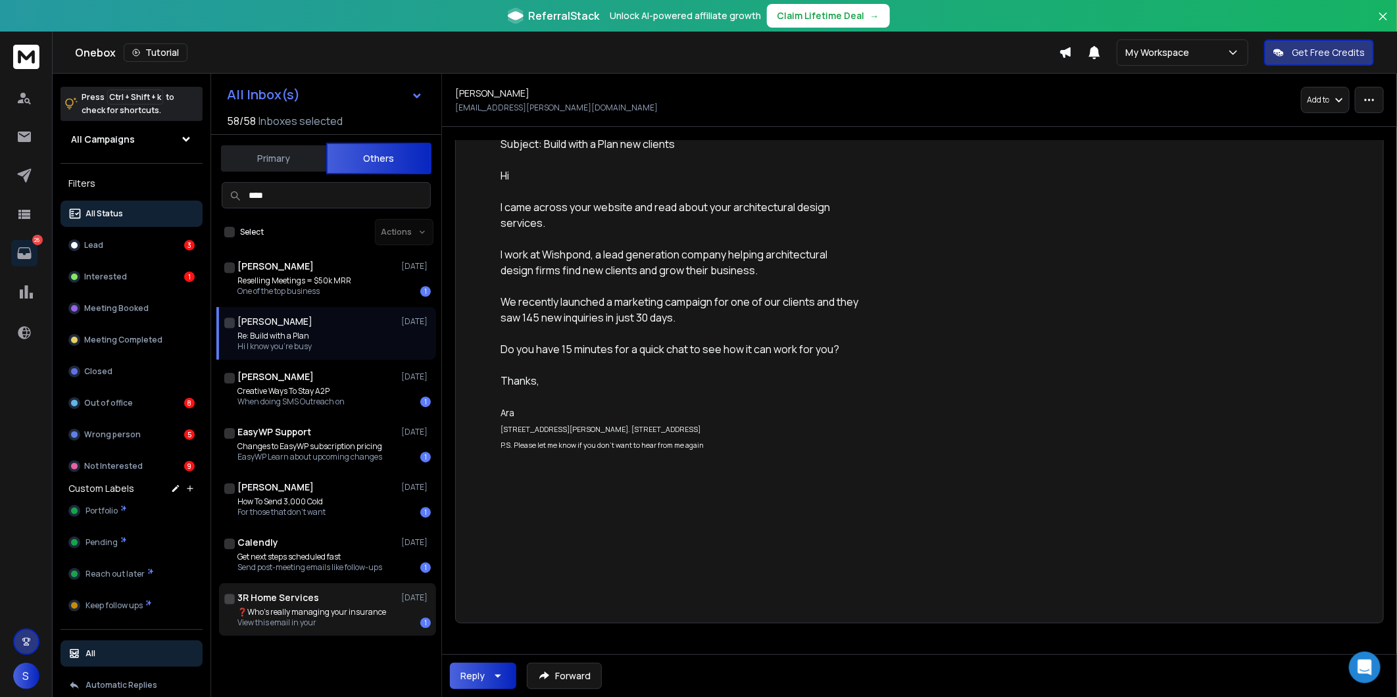
click at [327, 604] on div "3R Home Services [DATE] ❓Who’s really managing your insurance View this email i…" at bounding box center [333, 609] width 193 height 37
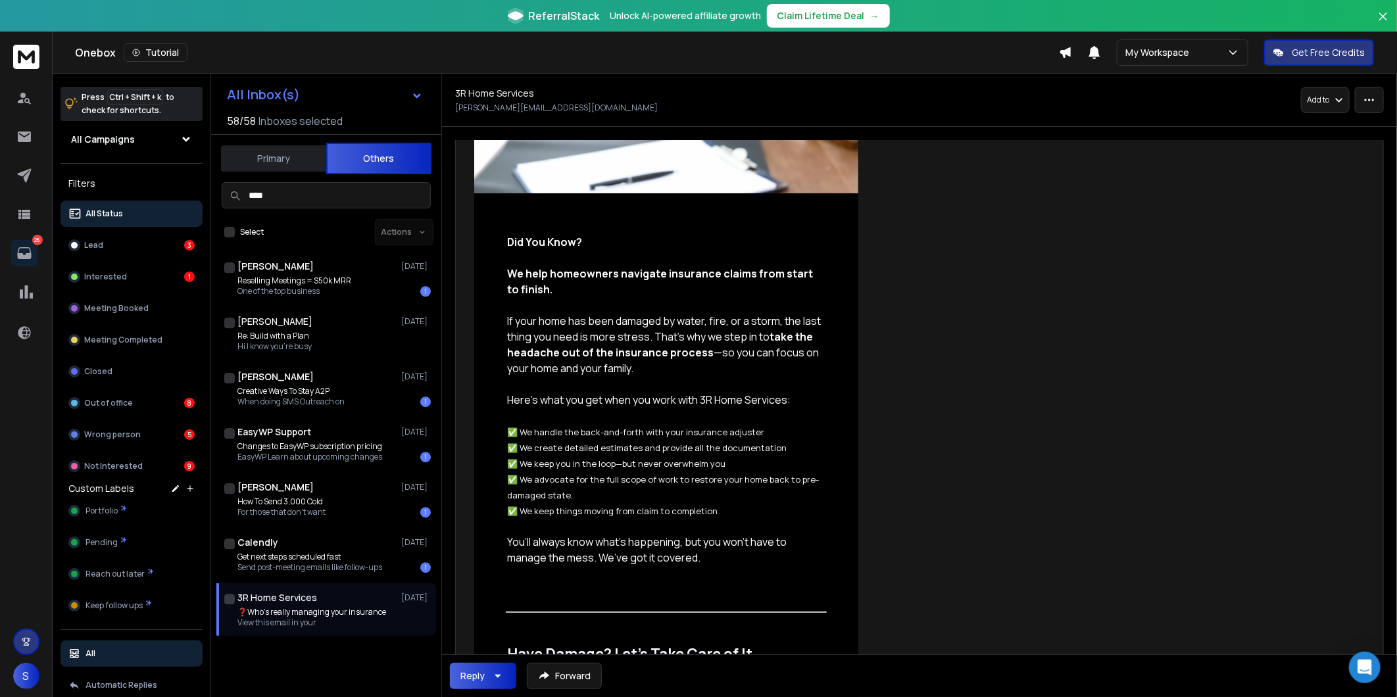
scroll to position [1461, 0]
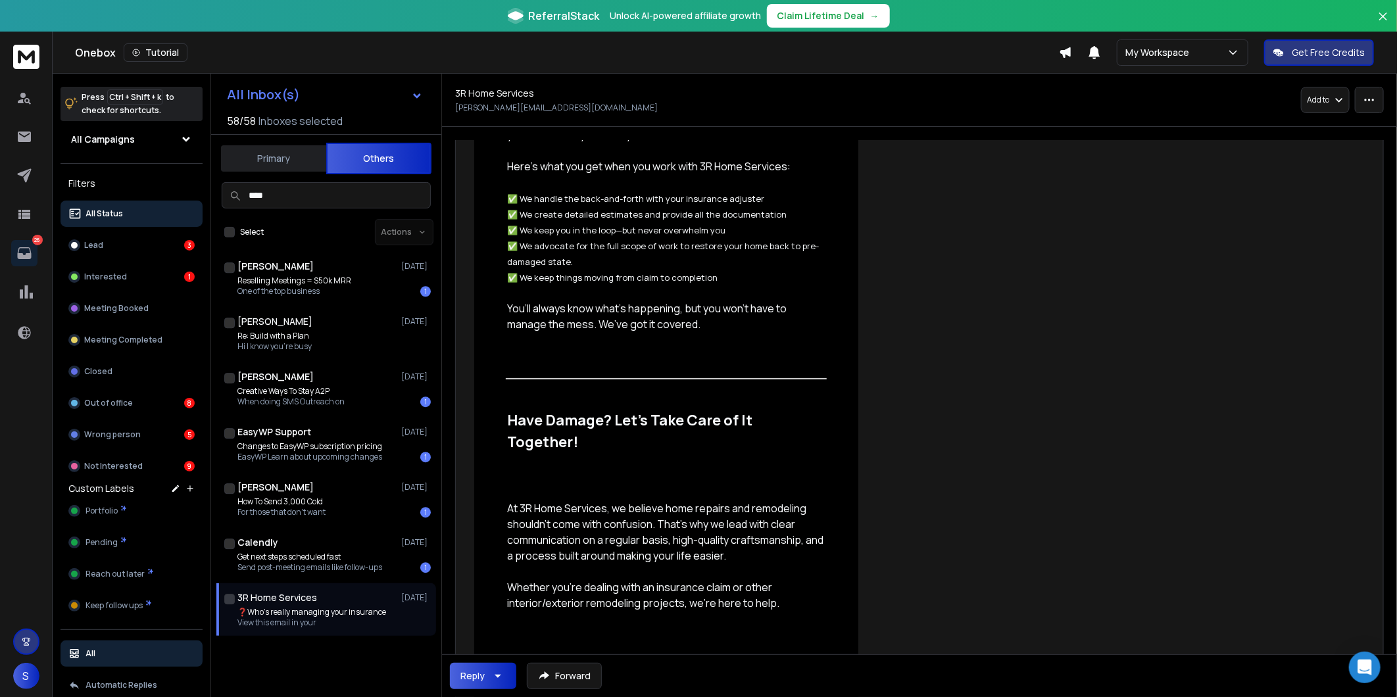
click at [287, 191] on input "****" at bounding box center [326, 195] width 209 height 26
type input "*"
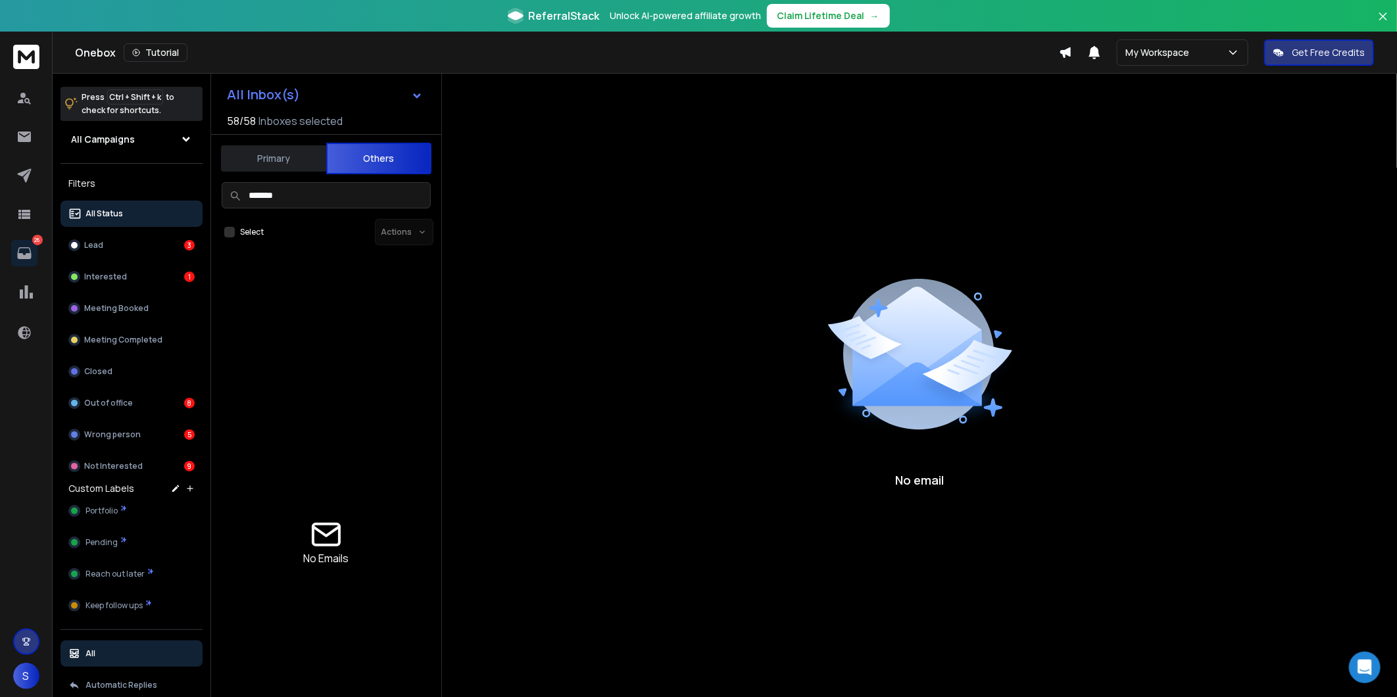
type input "******"
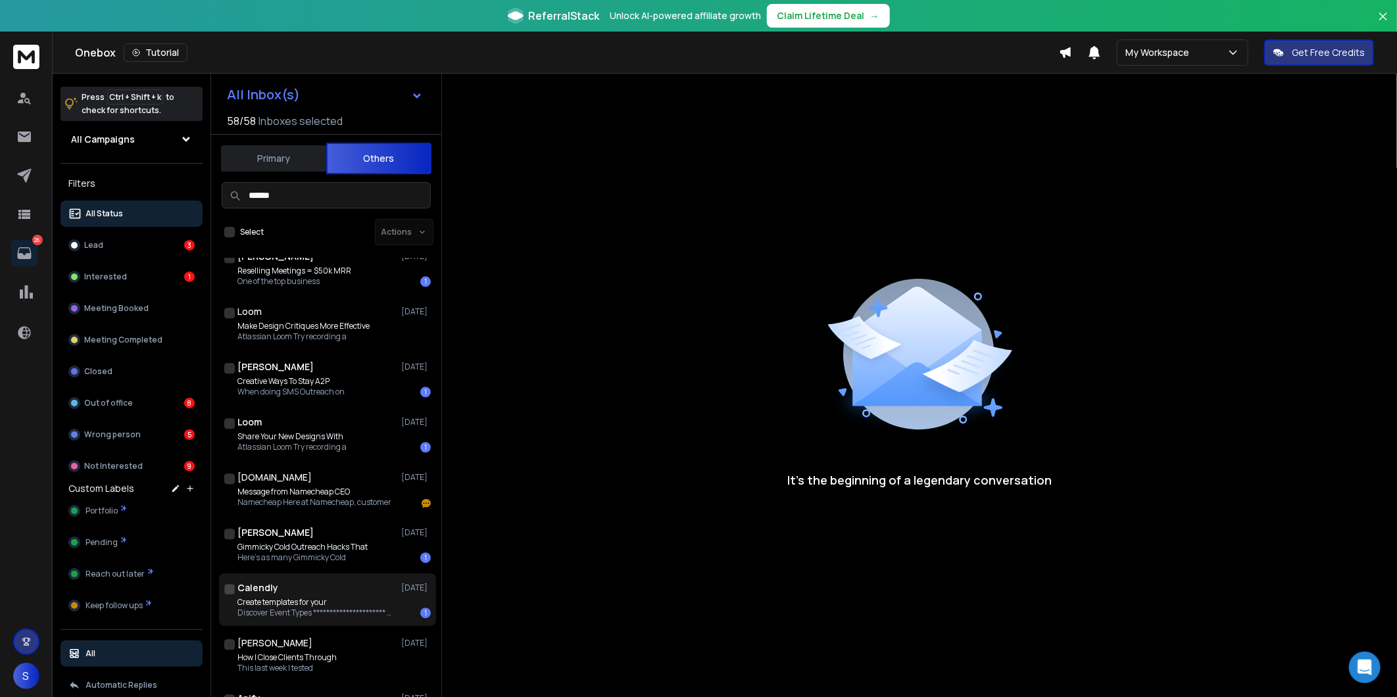
scroll to position [2165, 0]
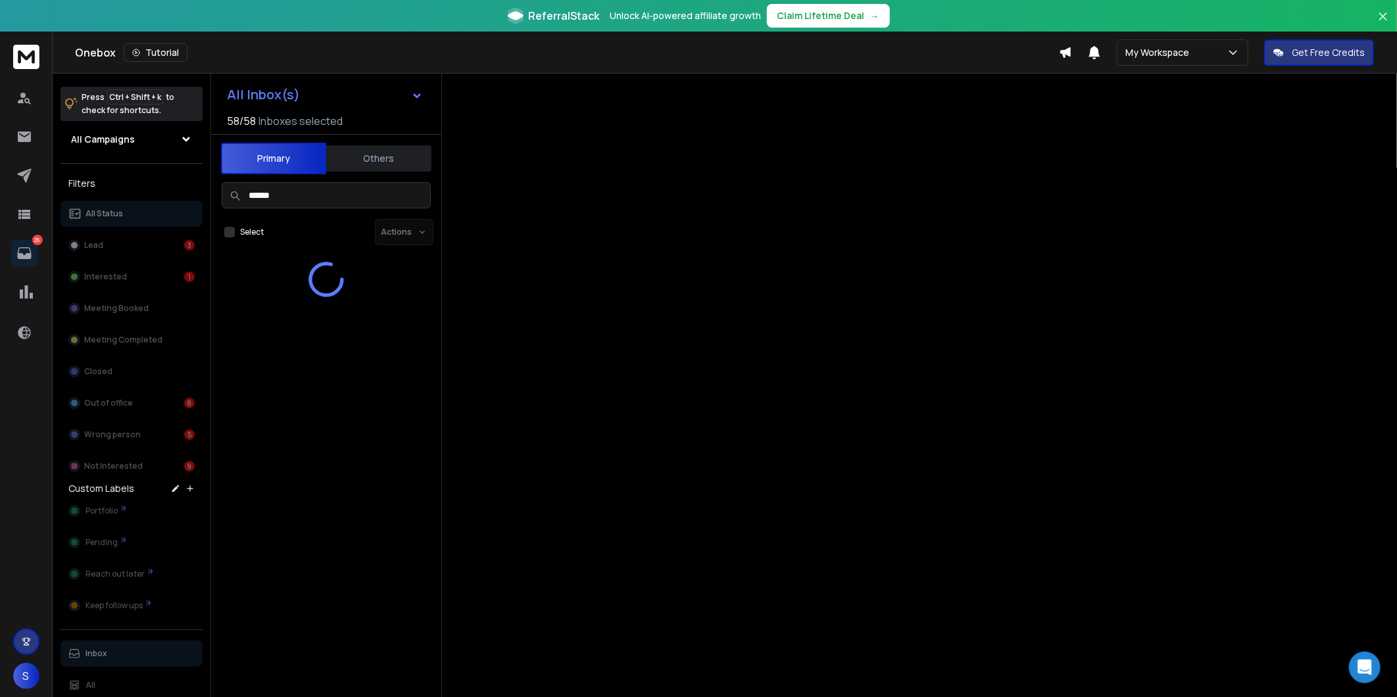
click at [302, 153] on button "Primary" at bounding box center [273, 159] width 105 height 32
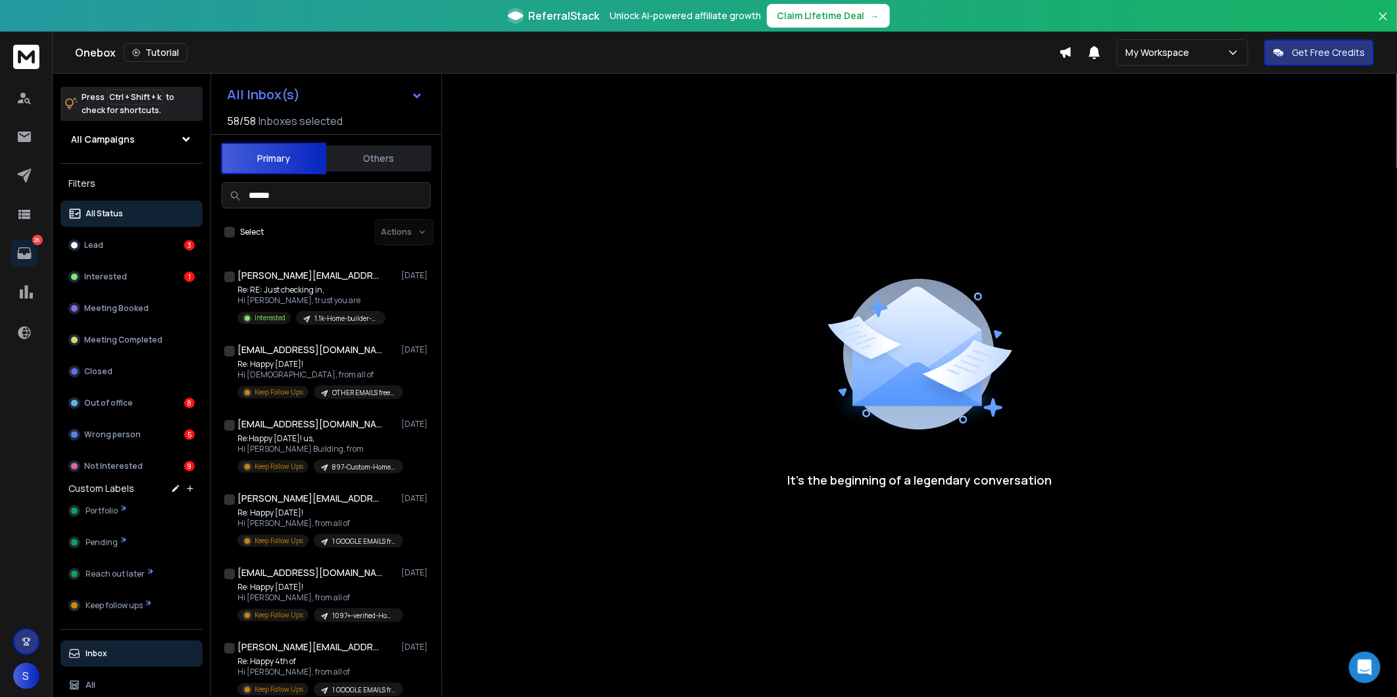
click at [285, 204] on input "******" at bounding box center [326, 195] width 209 height 26
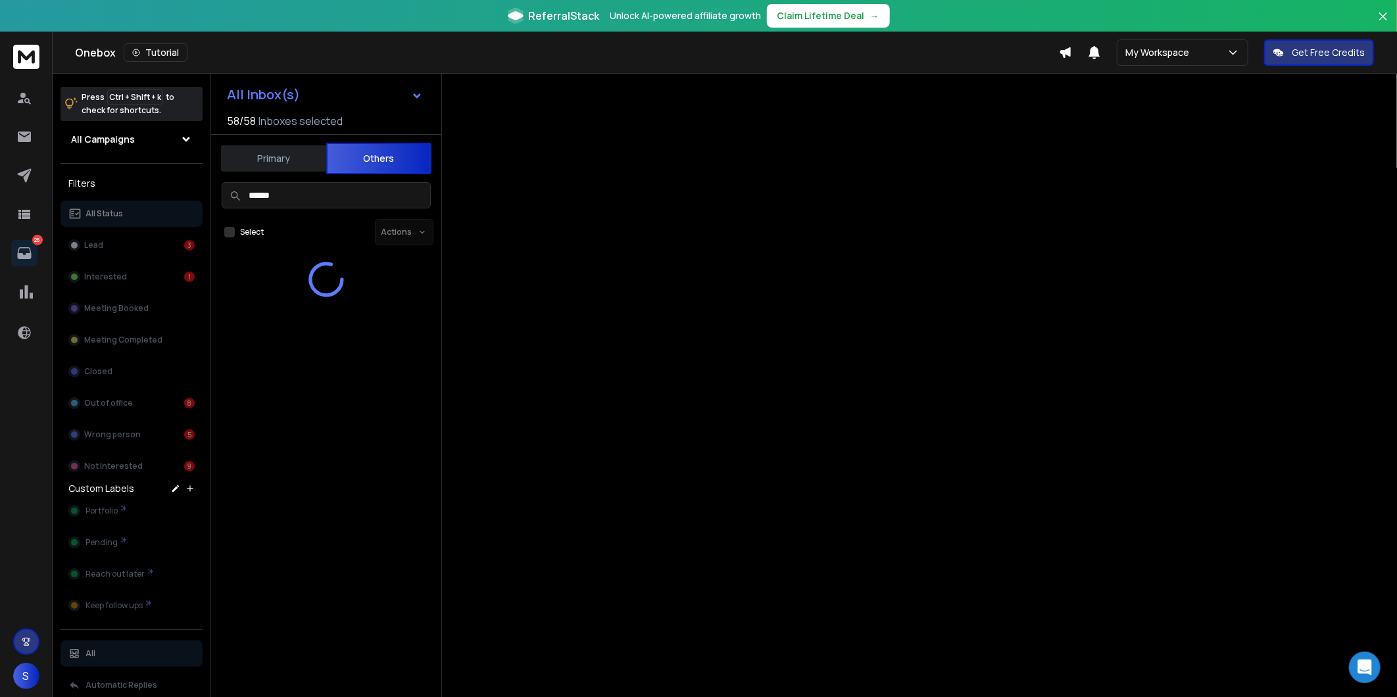
click at [356, 168] on button "Others" at bounding box center [378, 159] width 105 height 32
click at [297, 199] on input "******" at bounding box center [326, 195] width 209 height 26
drag, startPoint x: 297, startPoint y: 199, endPoint x: 83, endPoint y: 185, distance: 214.1
click at [87, 186] on div "Press Ctrl + Shift + k to check for shortcuts. All Campaigns All Campaigns Filt…" at bounding box center [725, 422] width 1344 height 697
paste input "***"
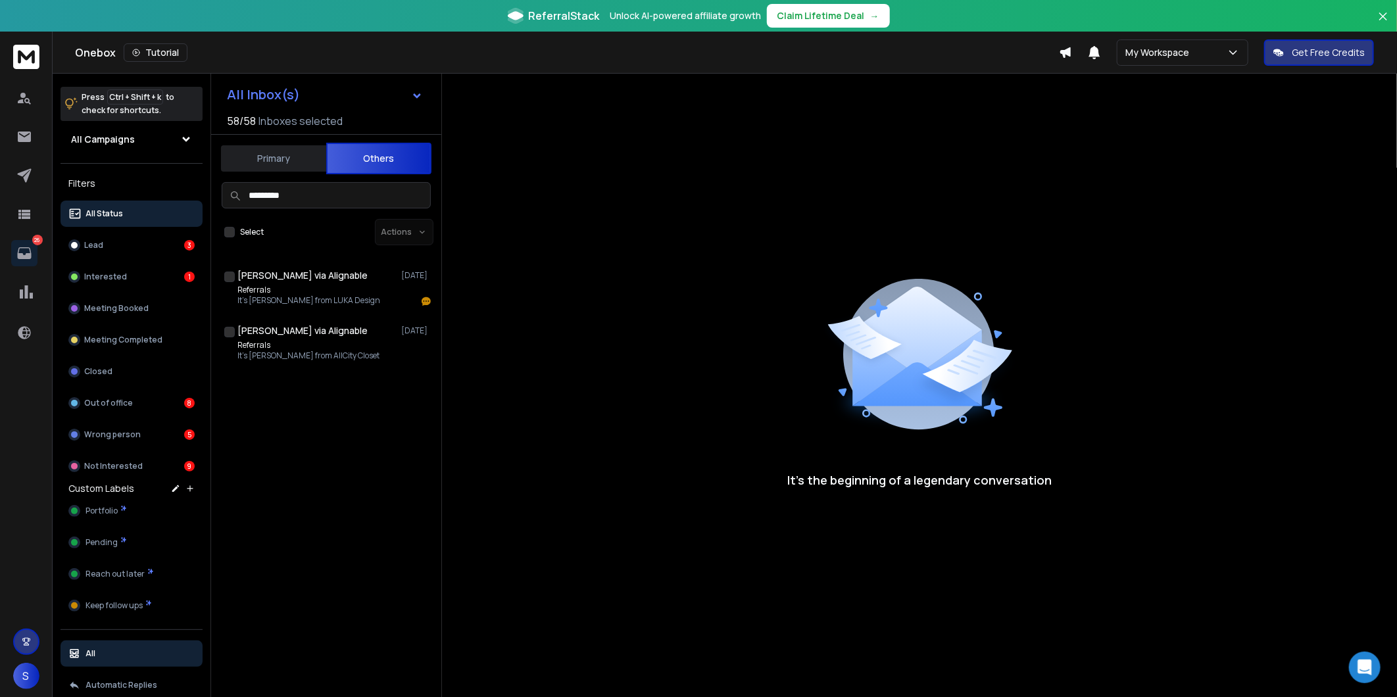
type input "*********"
click at [324, 286] on div "SELECT THIS PAGE SELECT ALL" at bounding box center [277, 288] width 103 height 68
click at [359, 290] on div "Referrals It’s [PERSON_NAME] from LUKA Design" at bounding box center [333, 295] width 193 height 21
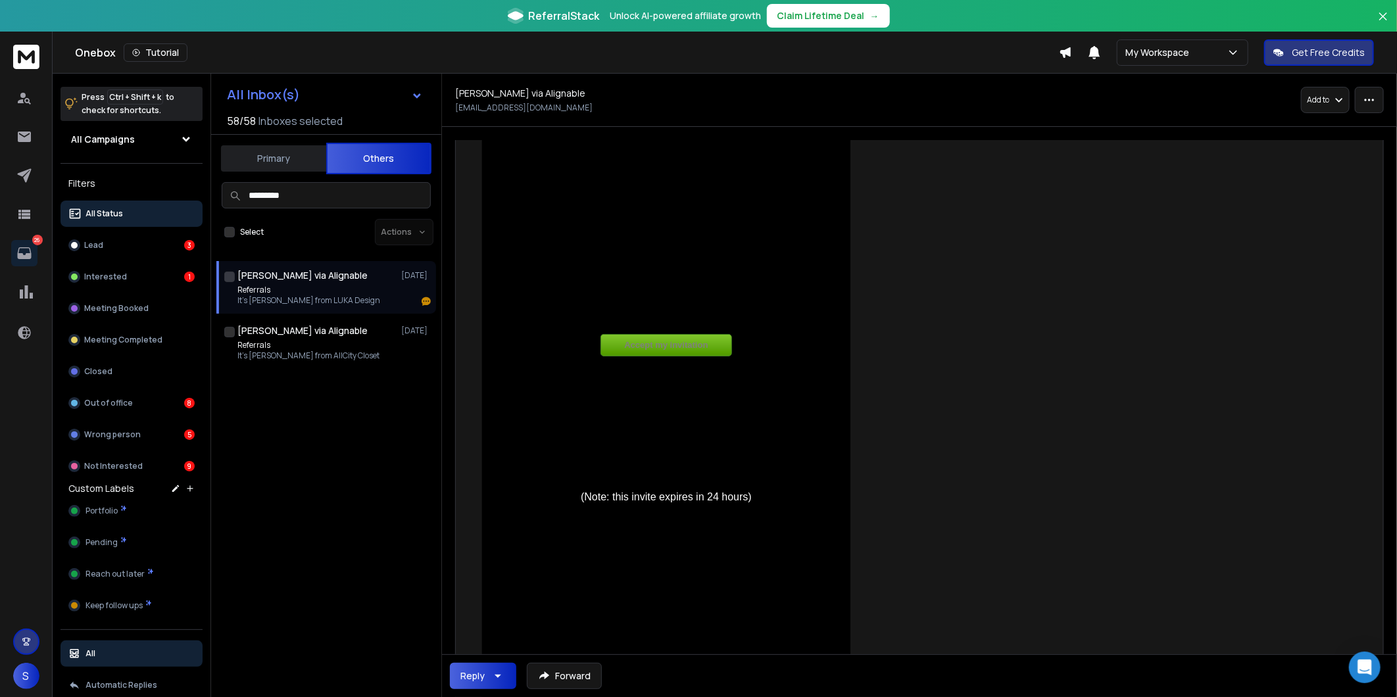
scroll to position [803, 0]
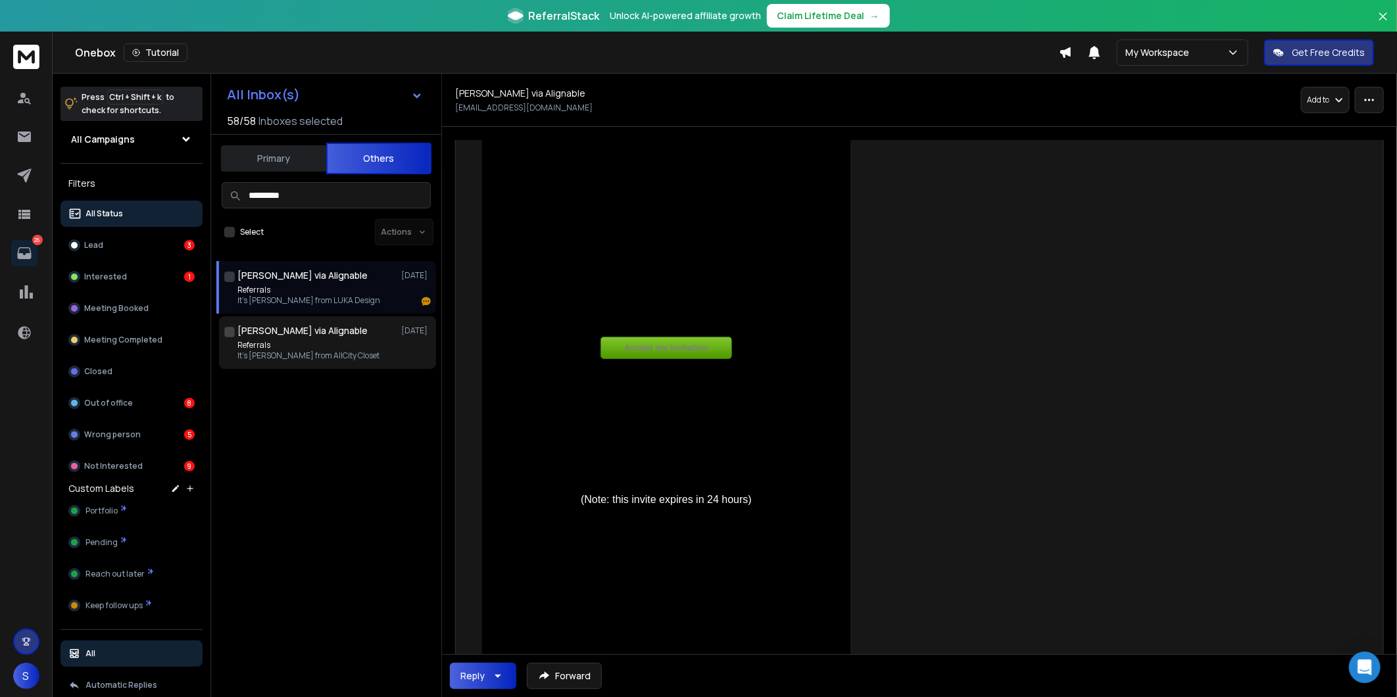
click at [324, 341] on p "Referrals" at bounding box center [308, 345] width 142 height 11
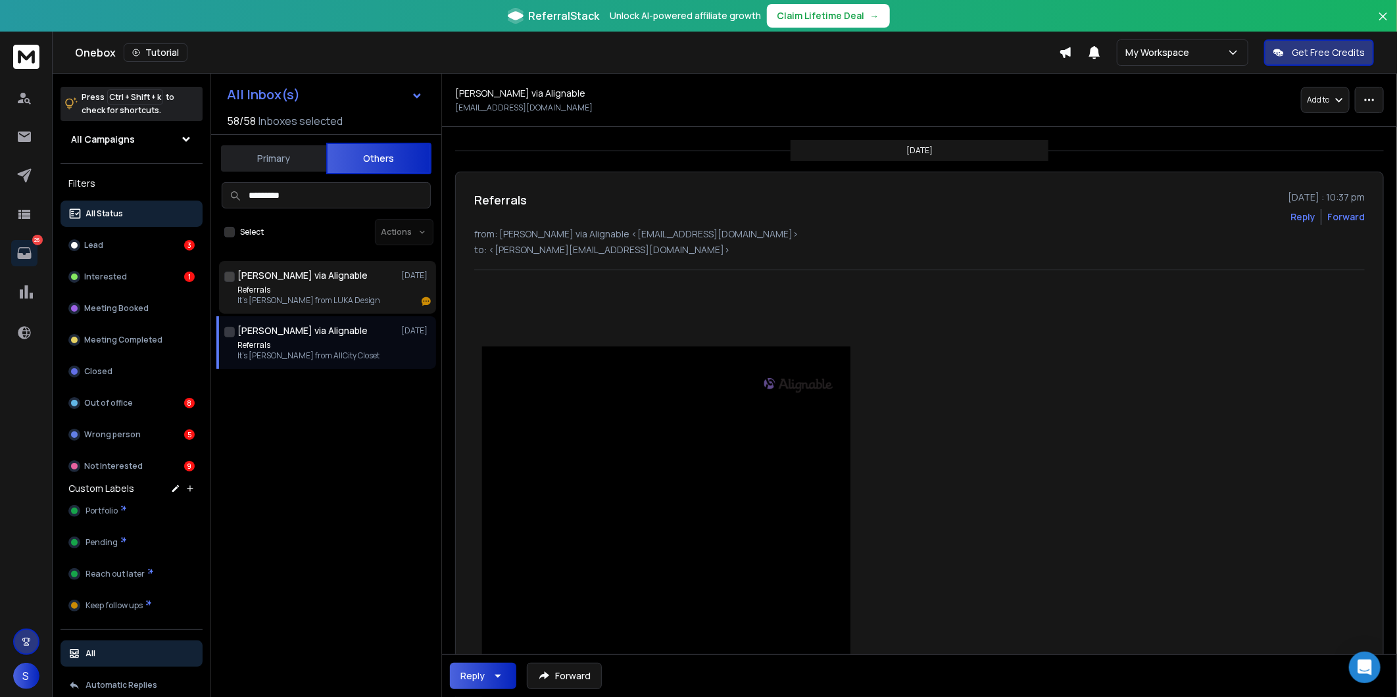
click at [332, 285] on p "Referrals" at bounding box center [308, 290] width 143 height 11
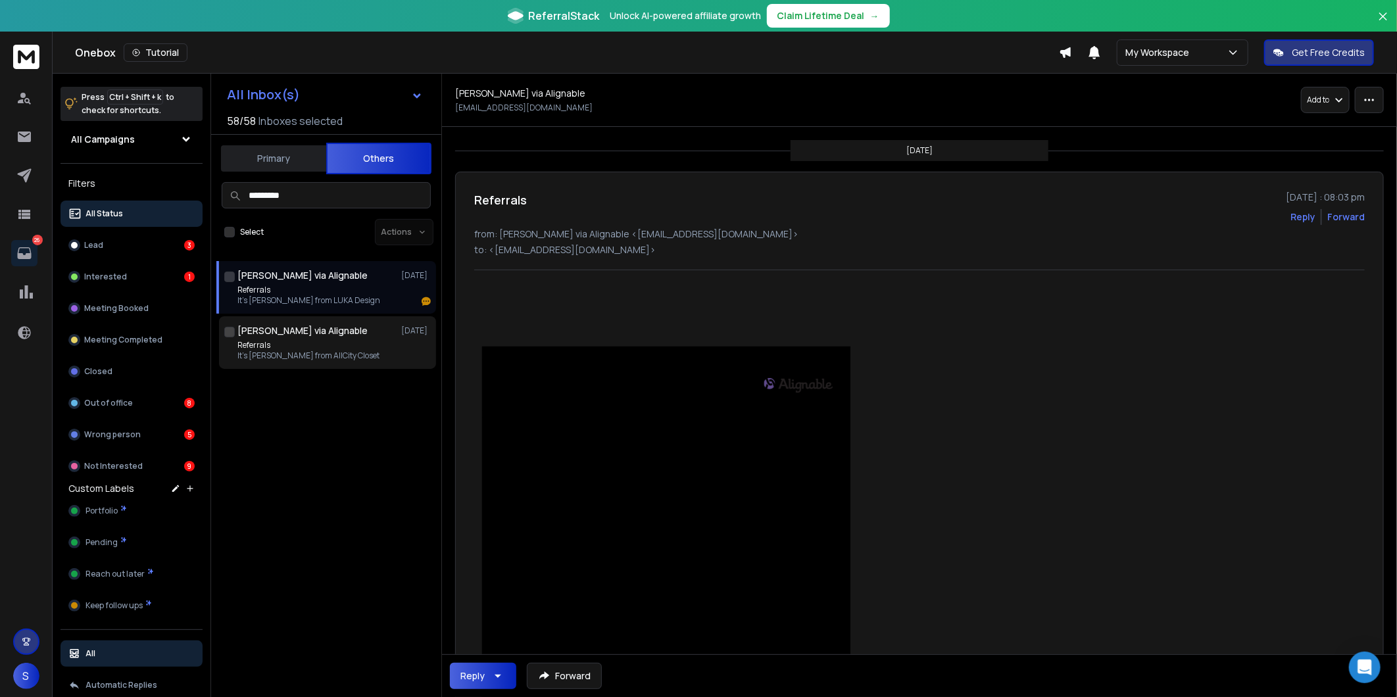
click at [327, 340] on p "Referrals" at bounding box center [308, 345] width 142 height 11
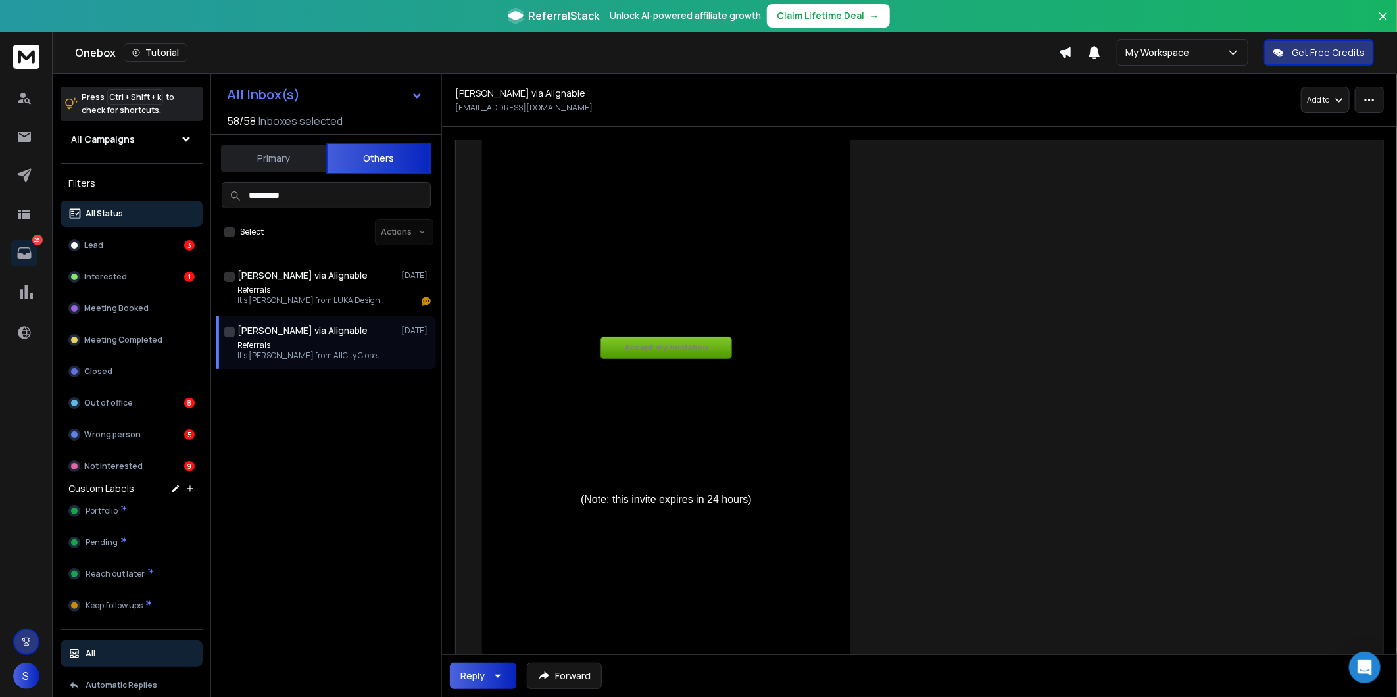
drag, startPoint x: 676, startPoint y: 595, endPoint x: 675, endPoint y: 605, distance: 9.9
click at [675, 508] on p "(Note: this invite expires in 24 hours)" at bounding box center [666, 500] width 309 height 16
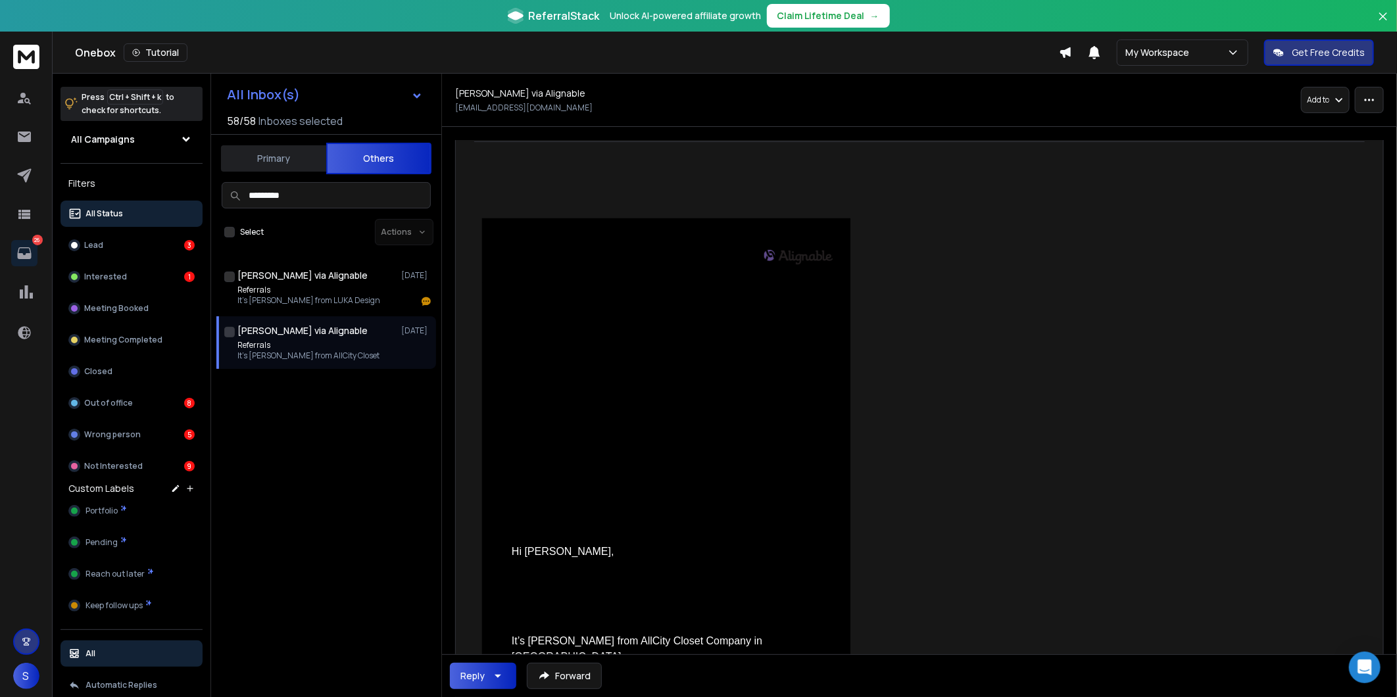
scroll to position [127, 0]
drag, startPoint x: 606, startPoint y: 509, endPoint x: 558, endPoint y: 539, distance: 57.3
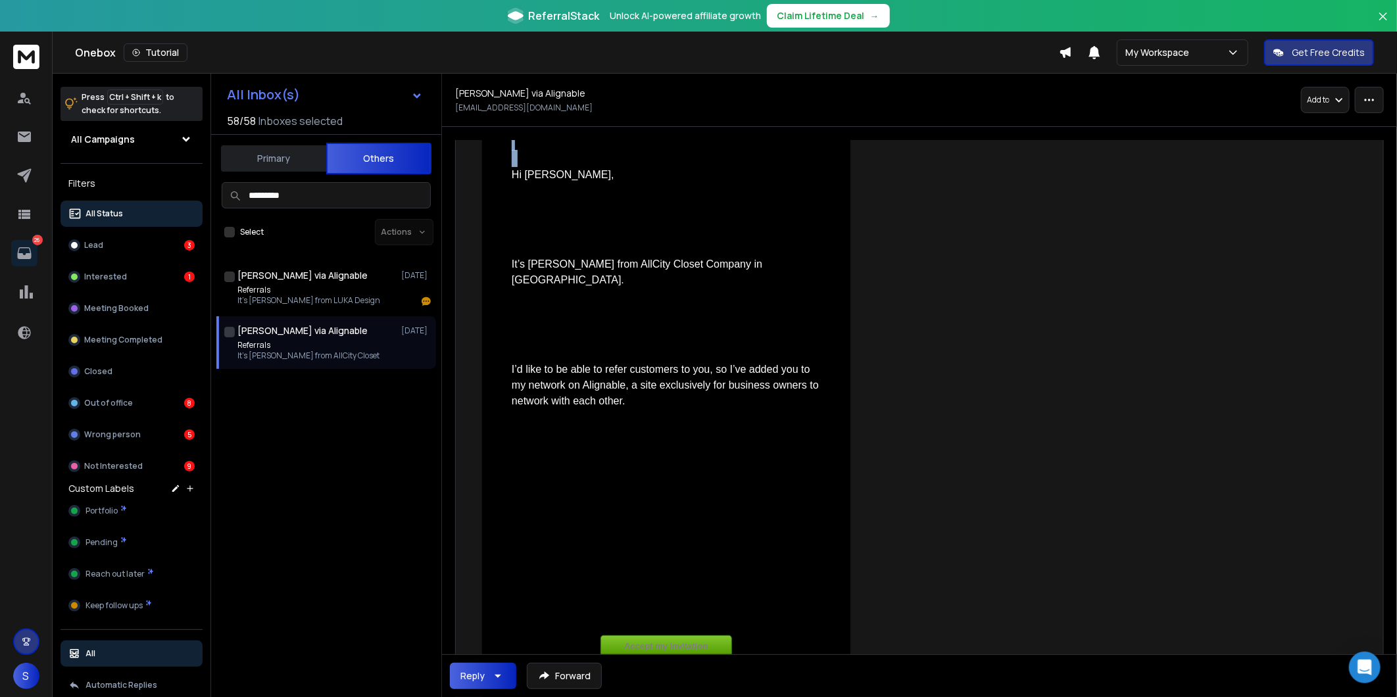
scroll to position [511, 0]
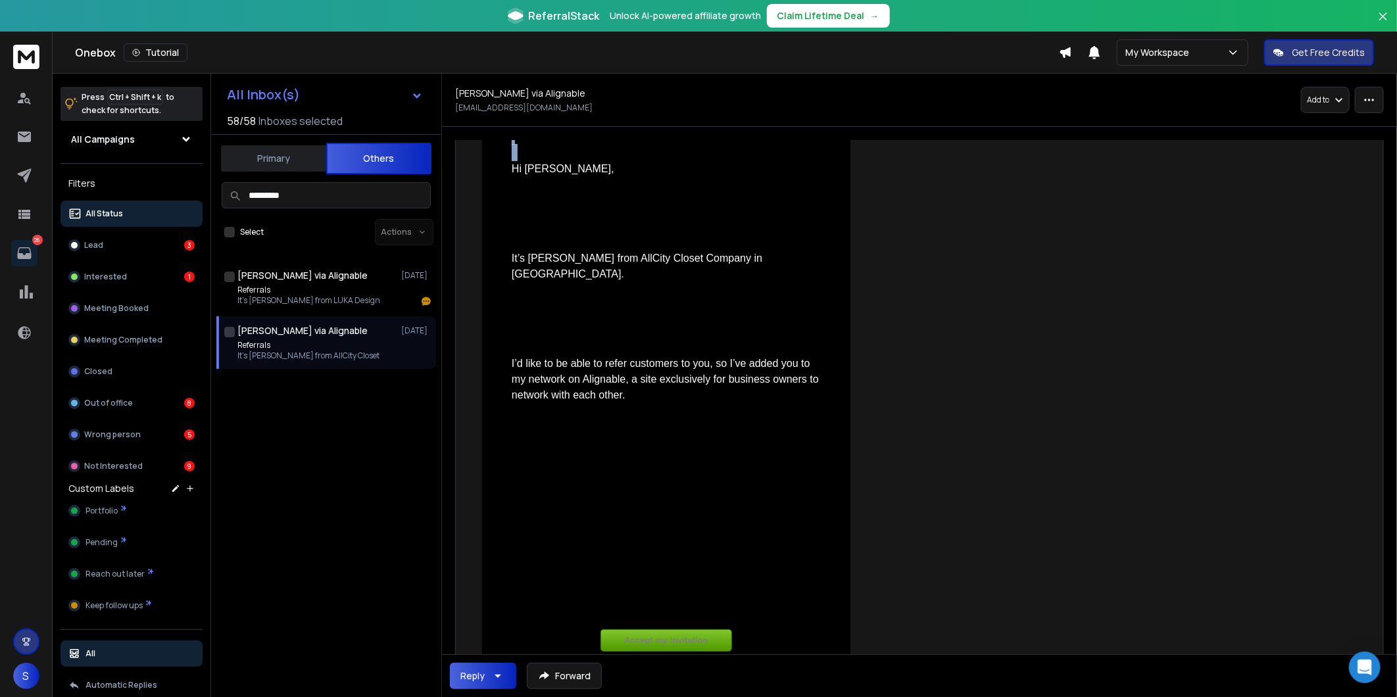
drag, startPoint x: 575, startPoint y: 425, endPoint x: 664, endPoint y: 452, distance: 92.8
click at [664, 403] on p "I’d like to be able to refer customers to you, so I’ve added you to my network …" at bounding box center [666, 379] width 309 height 47
drag, startPoint x: 664, startPoint y: 452, endPoint x: 610, endPoint y: 435, distance: 56.8
click at [610, 403] on p "I’d like to be able to refer customers to you, so I’ve added you to my network …" at bounding box center [666, 379] width 309 height 47
drag, startPoint x: 629, startPoint y: 462, endPoint x: 517, endPoint y: 458, distance: 111.2
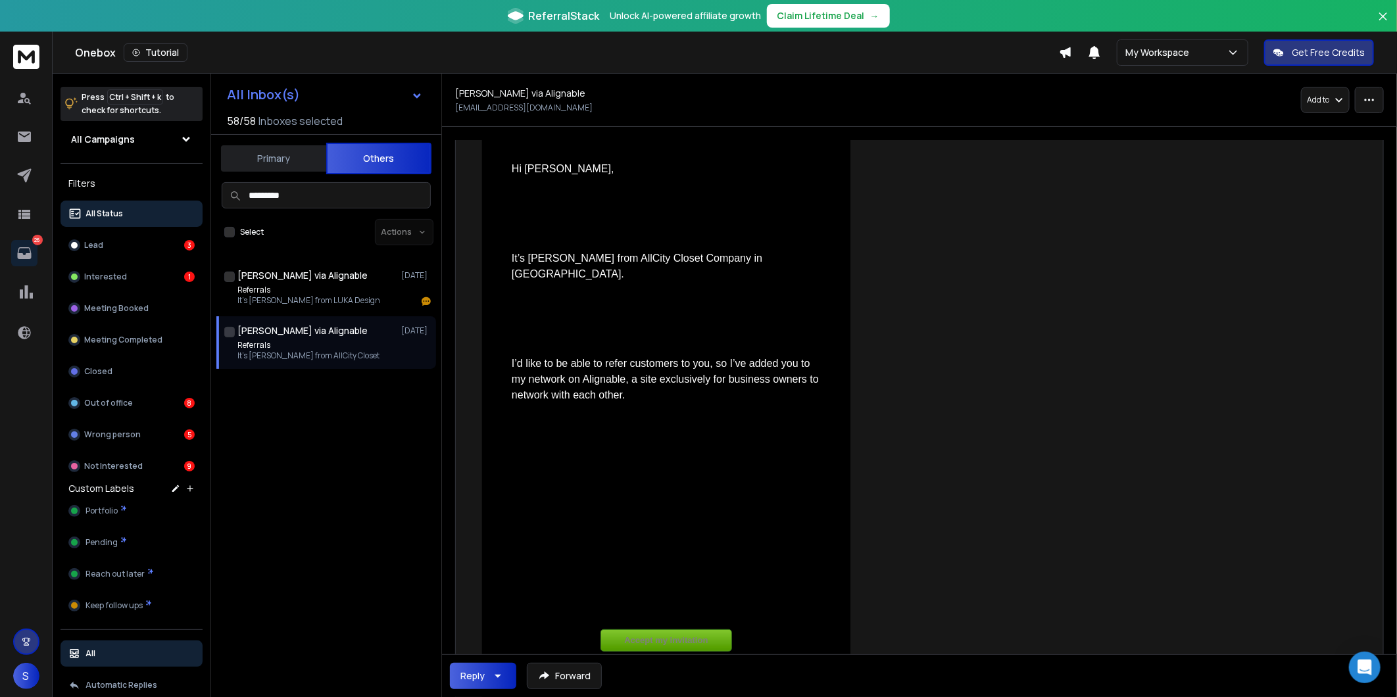
click at [517, 403] on p "I’d like to be able to refer customers to you, so I’ve added you to my network …" at bounding box center [666, 379] width 309 height 47
click at [598, 403] on p "I’d like to be able to refer customers to you, so I’ve added you to my network …" at bounding box center [666, 379] width 309 height 47
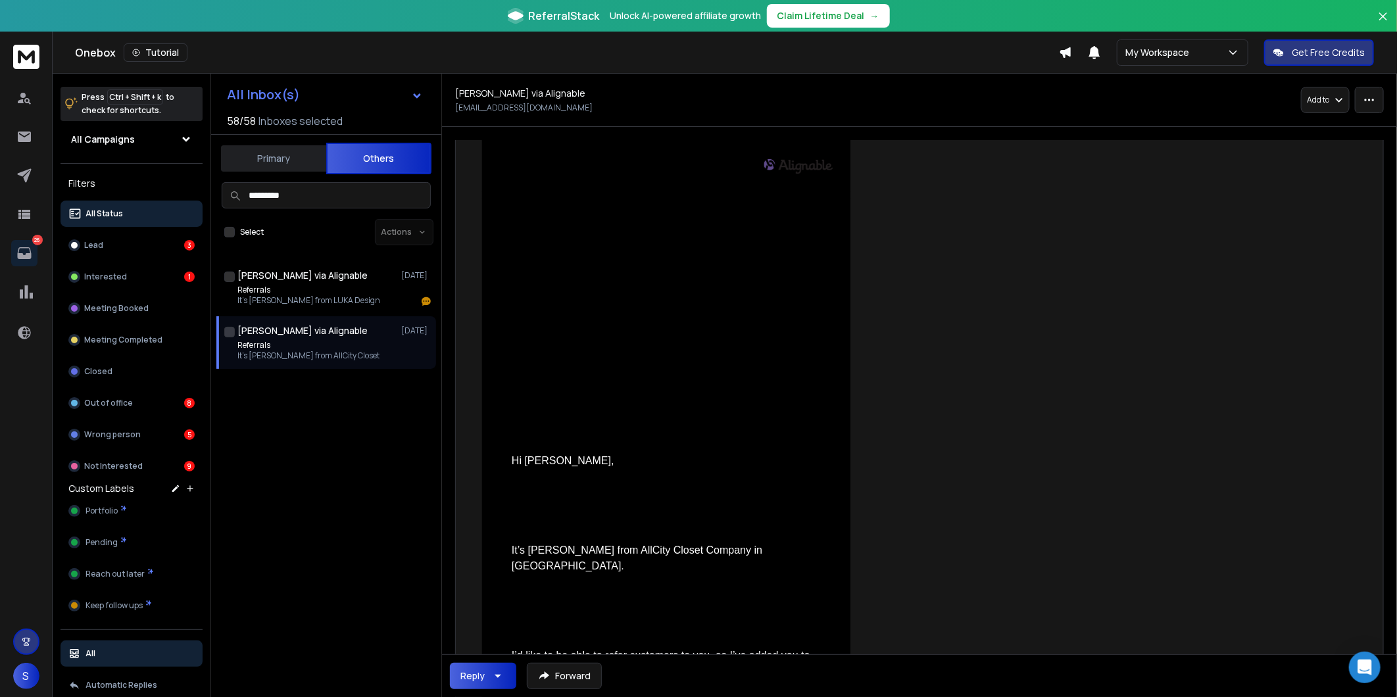
scroll to position [438, 0]
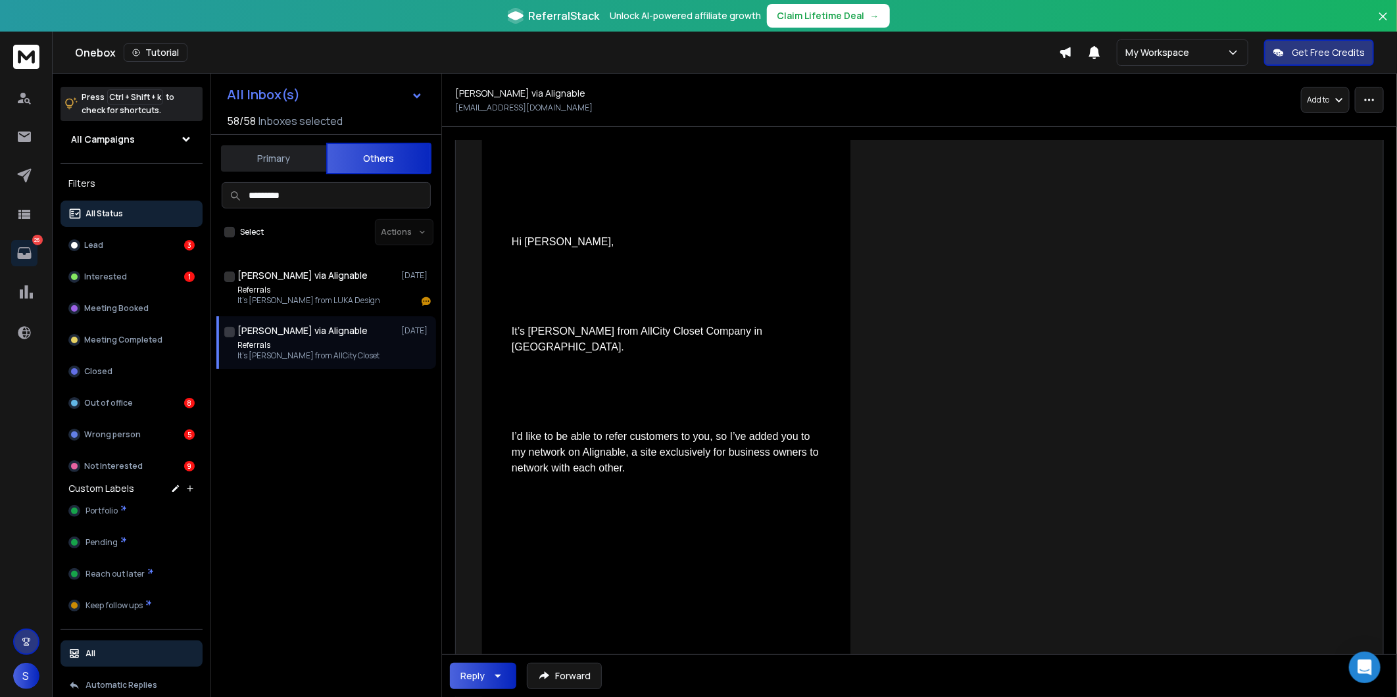
drag, startPoint x: 523, startPoint y: 254, endPoint x: 659, endPoint y: 538, distance: 314.1
click at [659, 538] on td "Hi [PERSON_NAME], It’s [PERSON_NAME] from AllCity Closet Company in [GEOGRAPHIC…" at bounding box center [666, 592] width 309 height 931
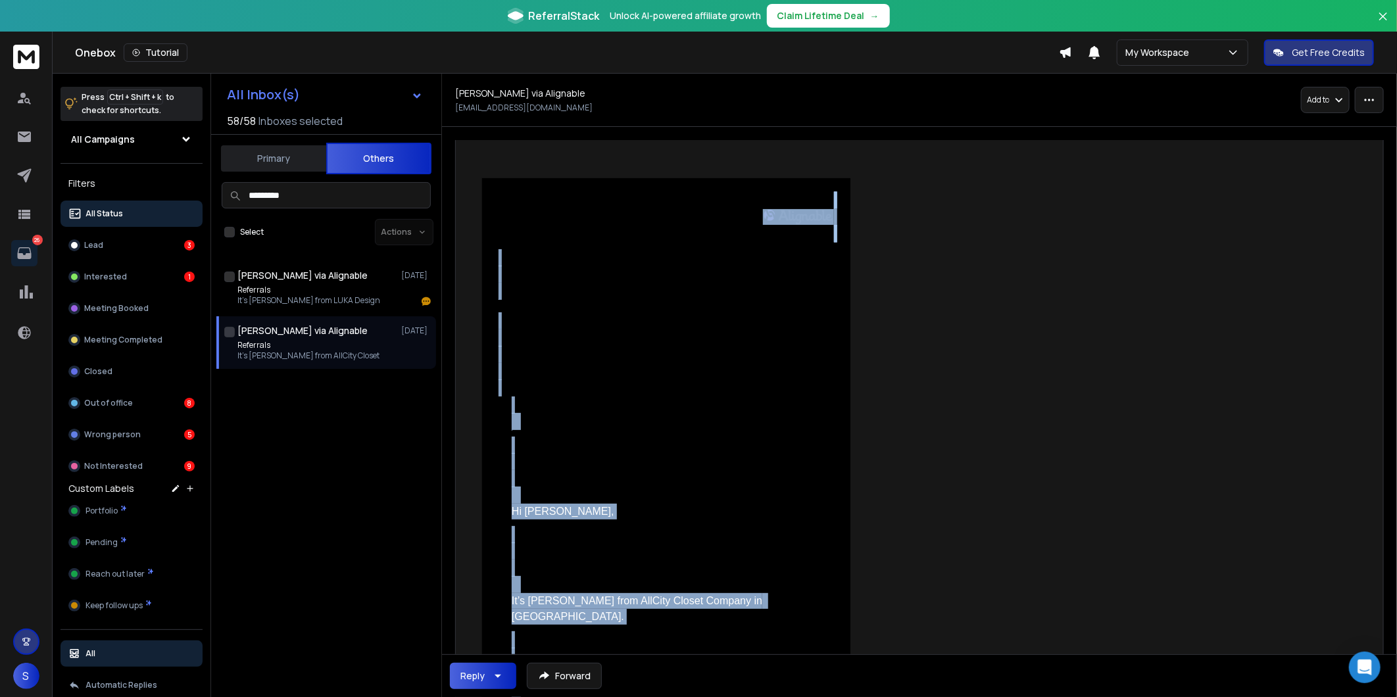
scroll to position [73, 0]
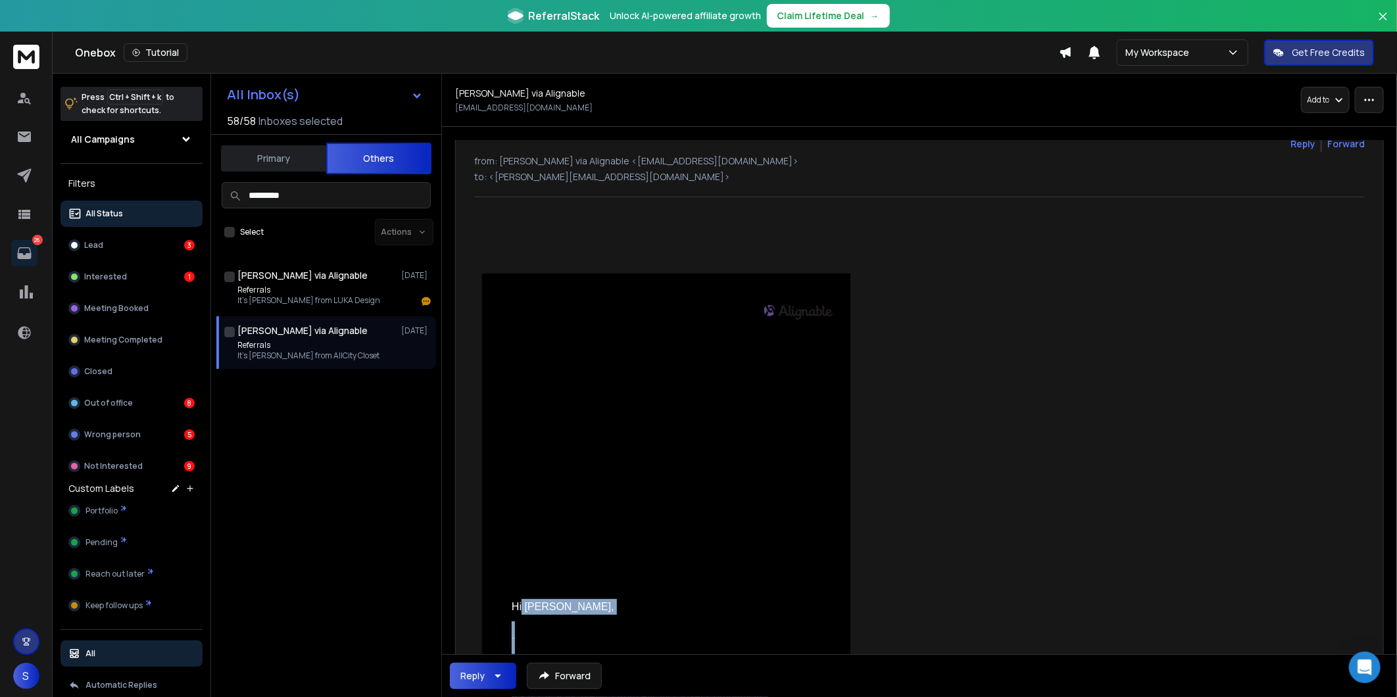
drag, startPoint x: 768, startPoint y: 302, endPoint x: 515, endPoint y: 627, distance: 411.3
copy td "Hi [PERSON_NAME], It’s [PERSON_NAME] from AllCity Closet Company in [GEOGRAPHIC…"
